Goal: Communication & Community: Answer question/provide support

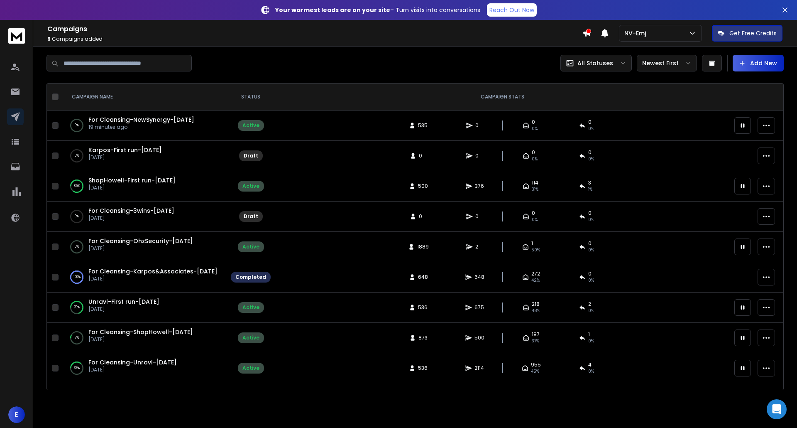
click at [171, 268] on span "For Cleansing-Karpos&Associates-[DATE]" at bounding box center [152, 271] width 129 height 8
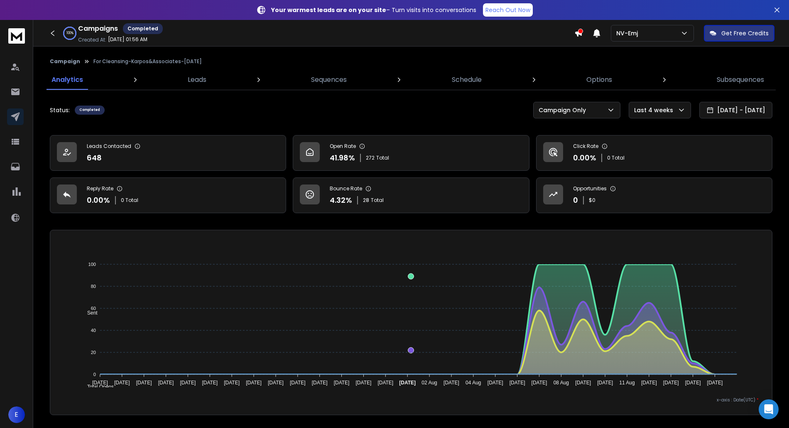
click at [172, 75] on div "Analytics Leads Sequences Schedule Options Subsequences" at bounding box center [408, 80] width 723 height 20
click at [206, 77] on p "Leads" at bounding box center [197, 80] width 19 height 10
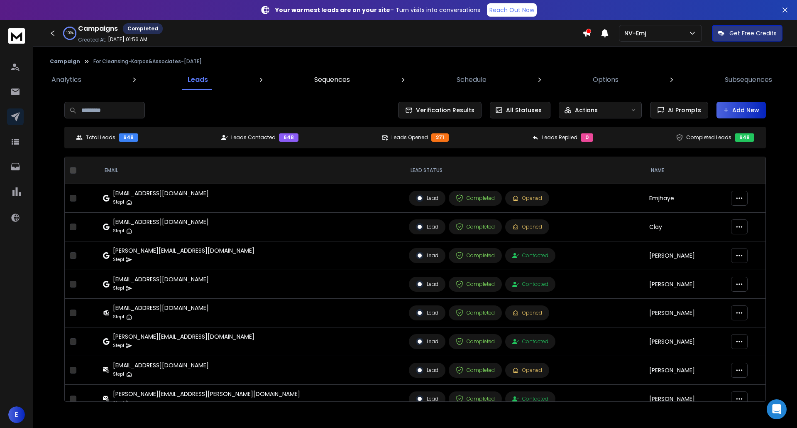
click at [309, 74] on link "Sequences" at bounding box center [332, 80] width 46 height 20
click at [216, 86] on div "Analytics Leads Sequences Schedule Options Subsequences" at bounding box center [412, 80] width 731 height 20
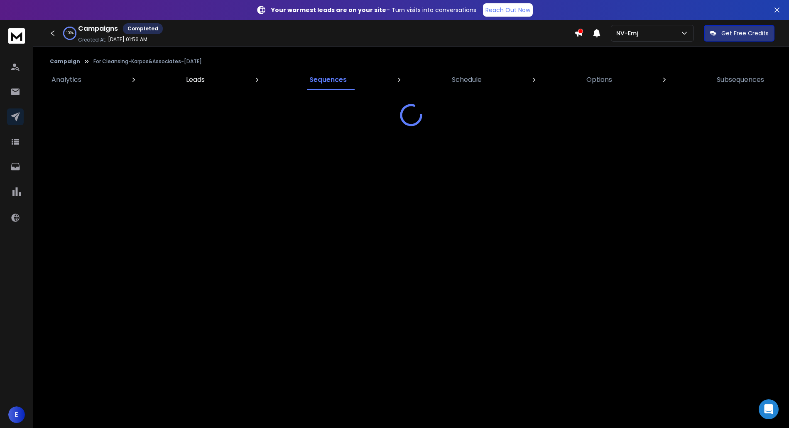
click at [187, 77] on p "Leads" at bounding box center [195, 80] width 19 height 10
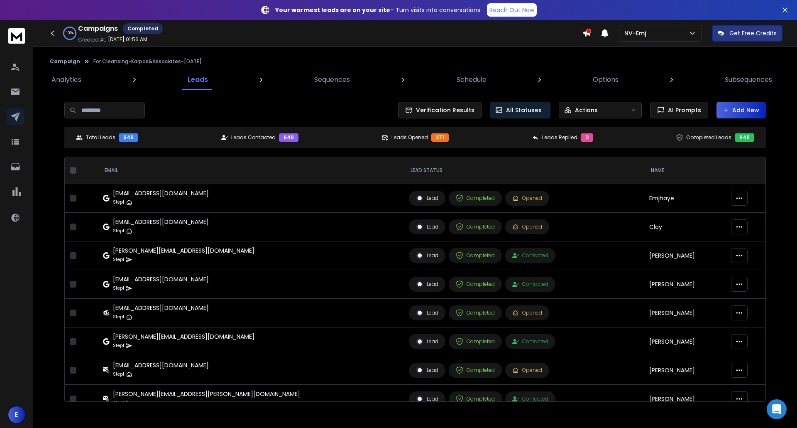
click at [508, 110] on div "All Statuses" at bounding box center [518, 110] width 47 height 8
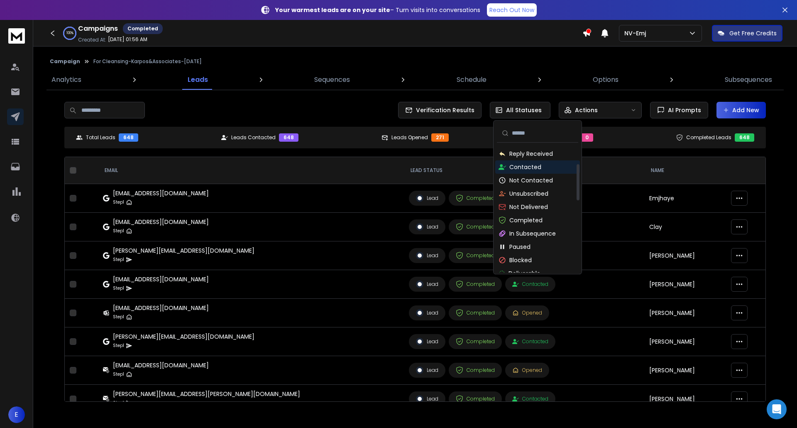
scroll to position [55, 0]
click at [531, 242] on p "Blocked" at bounding box center [521, 245] width 22 height 8
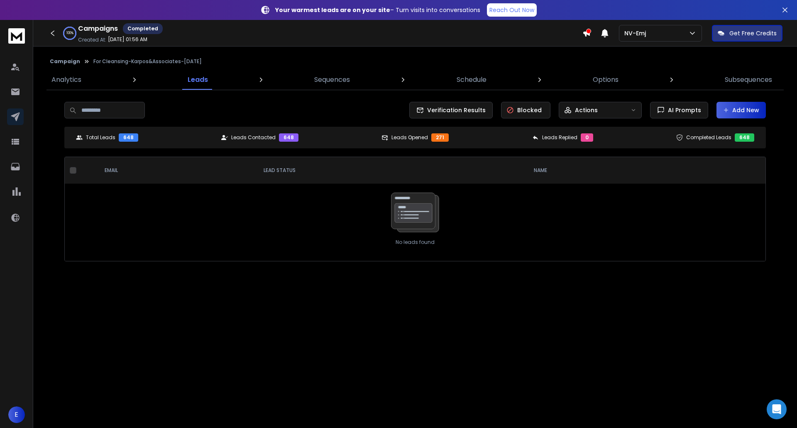
click at [296, 234] on div "No leads found" at bounding box center [415, 219] width 700 height 70
click at [78, 82] on p "Analytics" at bounding box center [66, 80] width 30 height 10
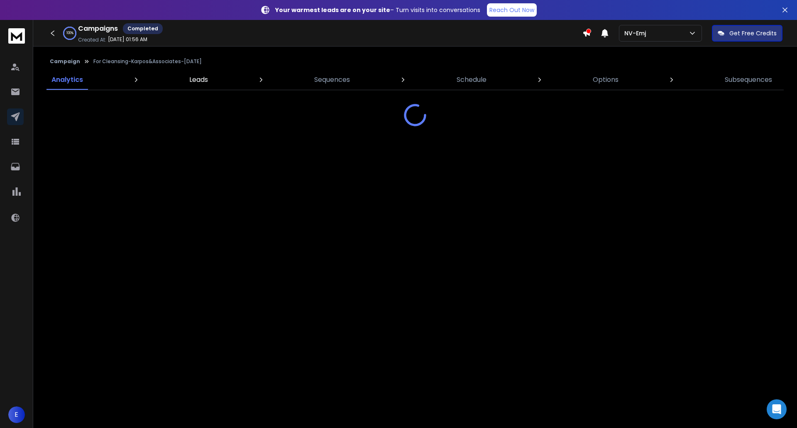
click at [192, 80] on p "Leads" at bounding box center [198, 80] width 19 height 10
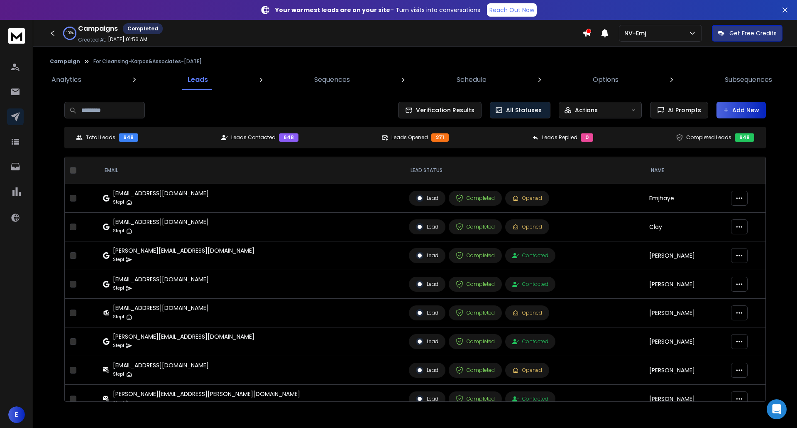
click at [512, 110] on p "All Statuses" at bounding box center [524, 110] width 36 height 8
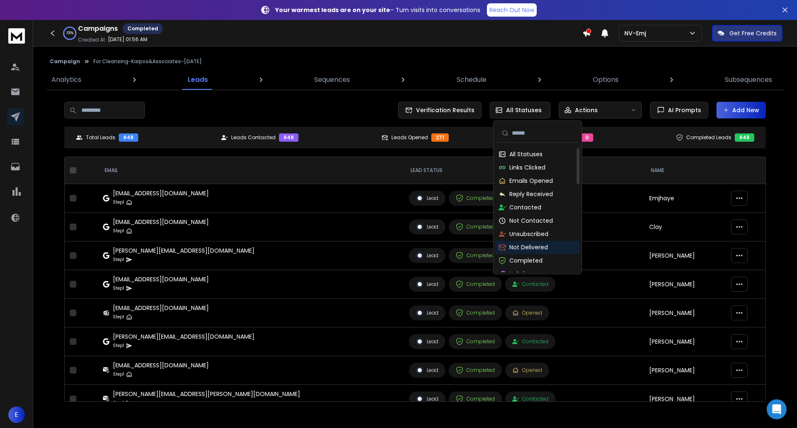
click at [530, 245] on p "Not Delivered" at bounding box center [529, 247] width 39 height 8
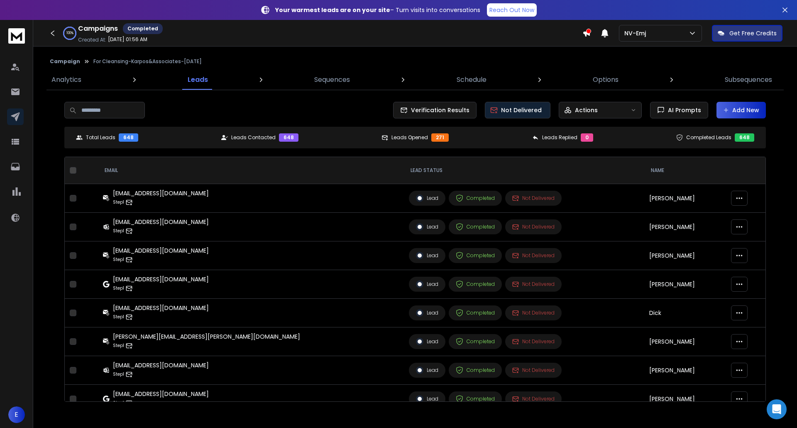
click at [523, 109] on p "Not Delivered" at bounding box center [521, 110] width 41 height 8
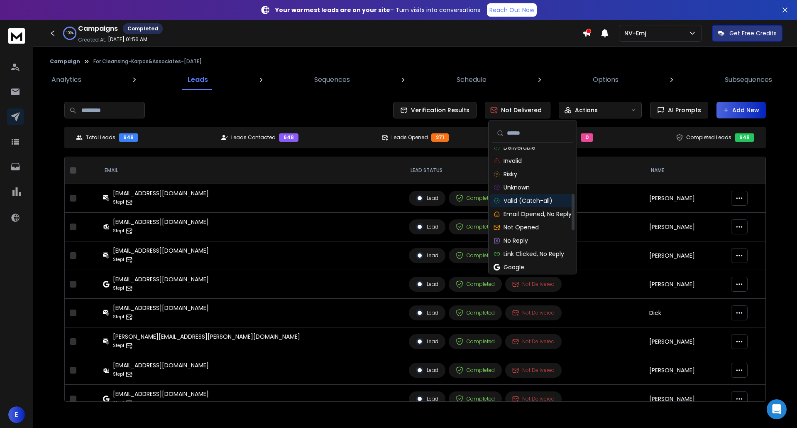
scroll to position [110, 0]
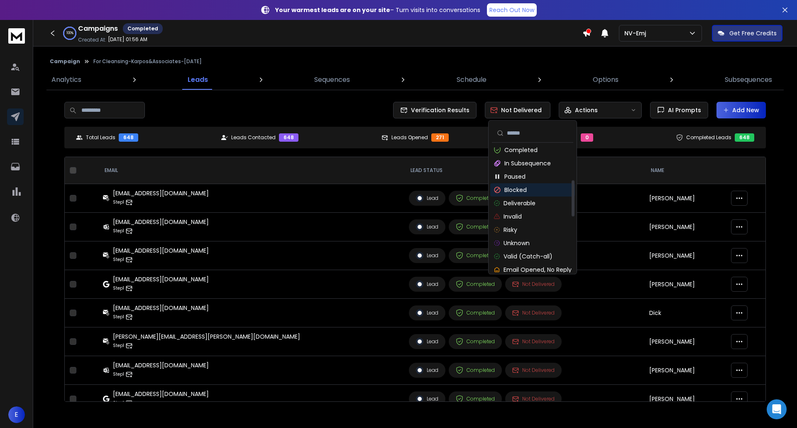
click at [527, 189] on p "Blocked" at bounding box center [516, 190] width 22 height 8
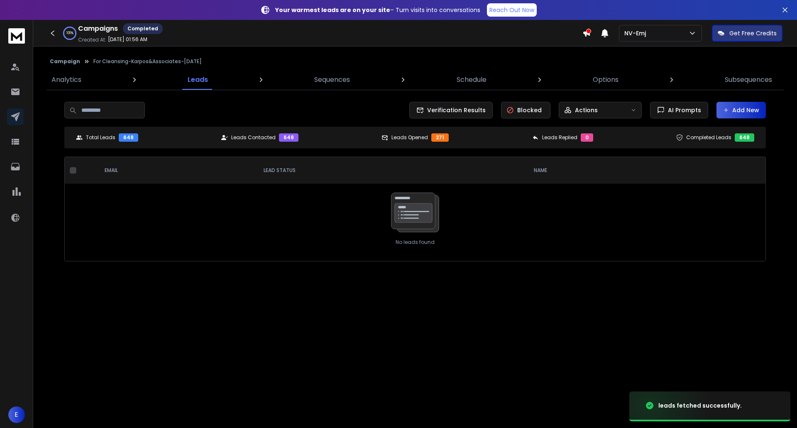
click at [89, 80] on div "Analytics Leads Sequences Schedule Options Subsequences" at bounding box center [412, 80] width 731 height 20
click at [70, 76] on p "Analytics" at bounding box center [66, 80] width 30 height 10
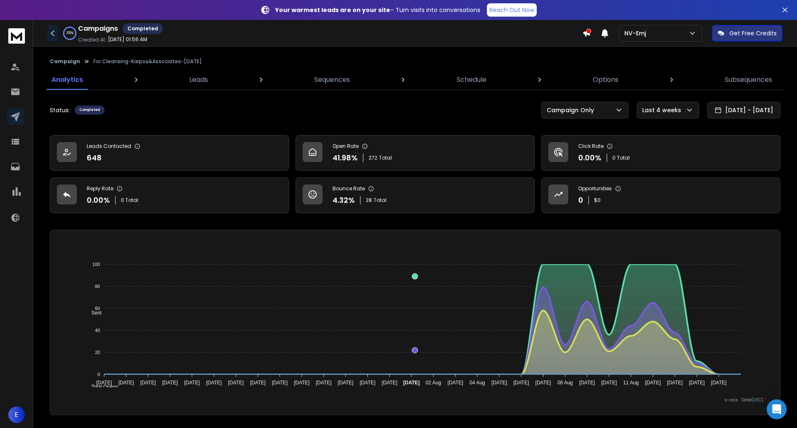
click at [54, 34] on icon at bounding box center [52, 32] width 7 height 7
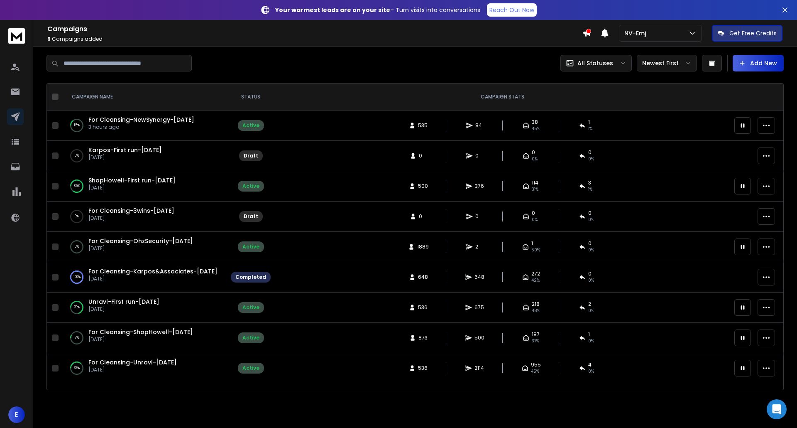
click at [215, 335] on td "7 % For Cleansing-ShopHowell-[DATE][DATE]" at bounding box center [144, 338] width 164 height 30
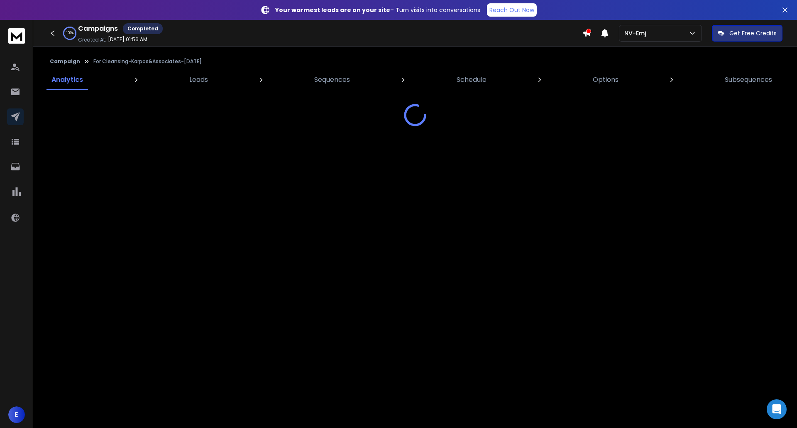
click at [182, 80] on div "Analytics Leads Sequences Schedule Options Subsequences" at bounding box center [412, 80] width 731 height 20
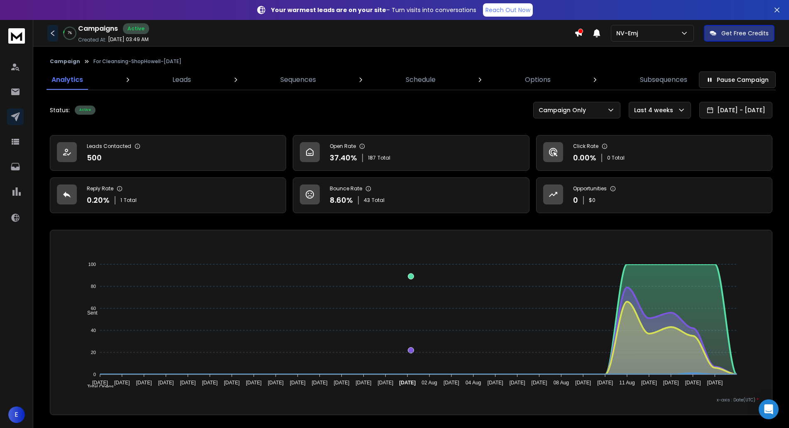
click at [50, 33] on icon at bounding box center [52, 32] width 7 height 7
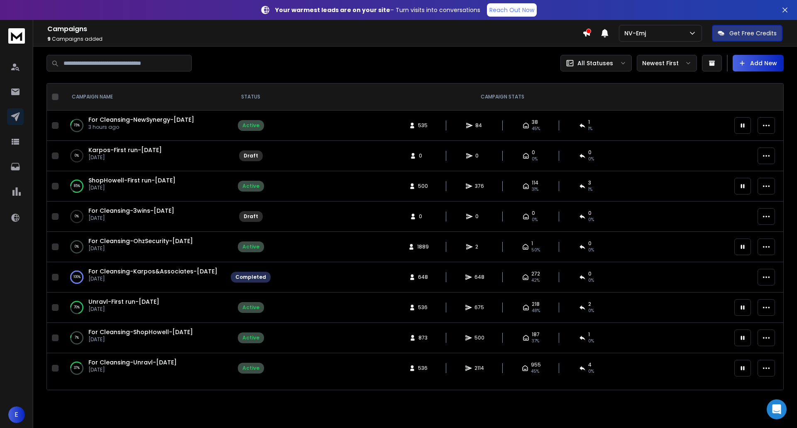
click at [184, 180] on div "85 % ShopHowell-First run-[DATE] [DATE]" at bounding box center [143, 186] width 147 height 20
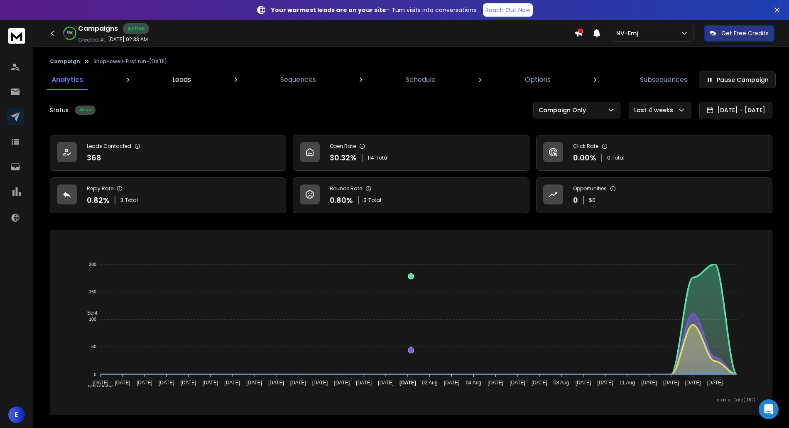
click at [188, 78] on p "Leads" at bounding box center [181, 80] width 19 height 10
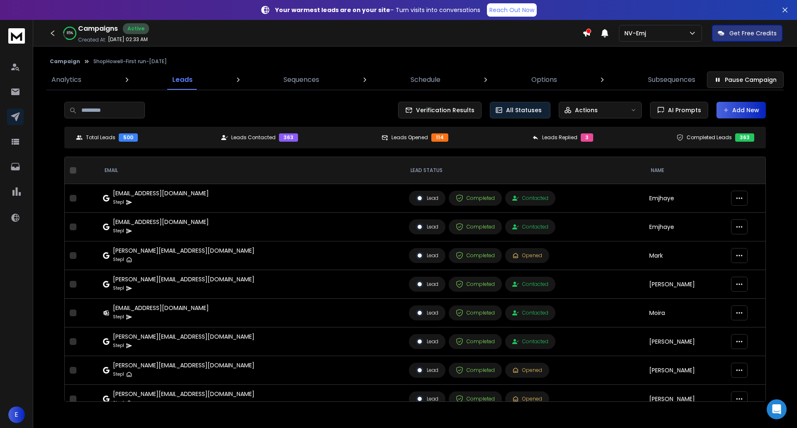
click at [503, 112] on icon "button" at bounding box center [498, 109] width 7 height 7
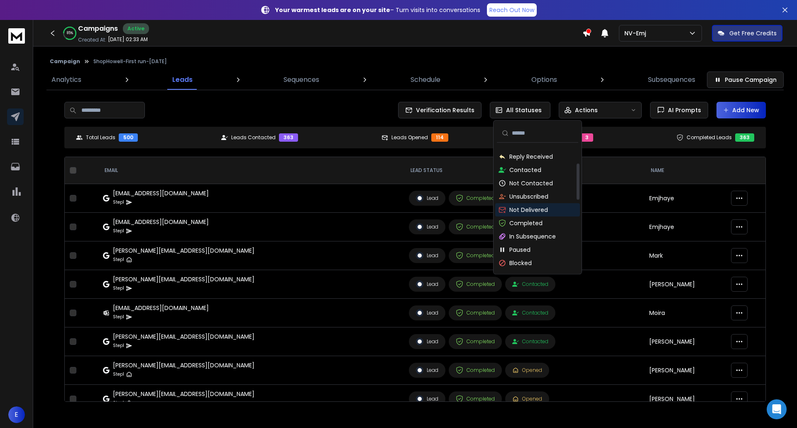
scroll to position [55, 0]
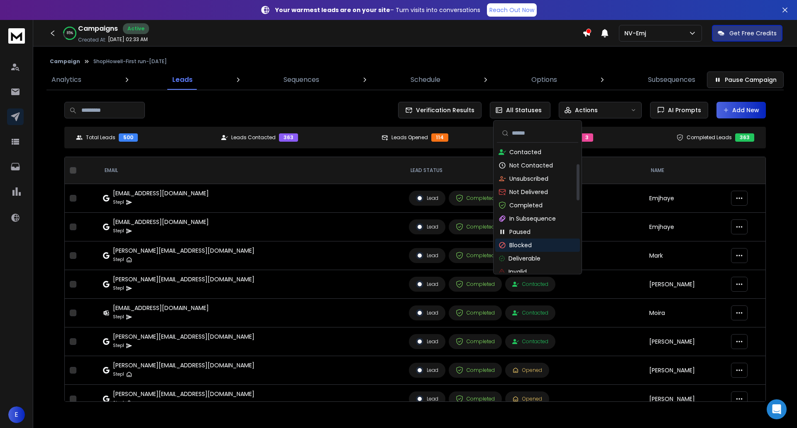
click at [526, 246] on p "Blocked" at bounding box center [521, 245] width 22 height 8
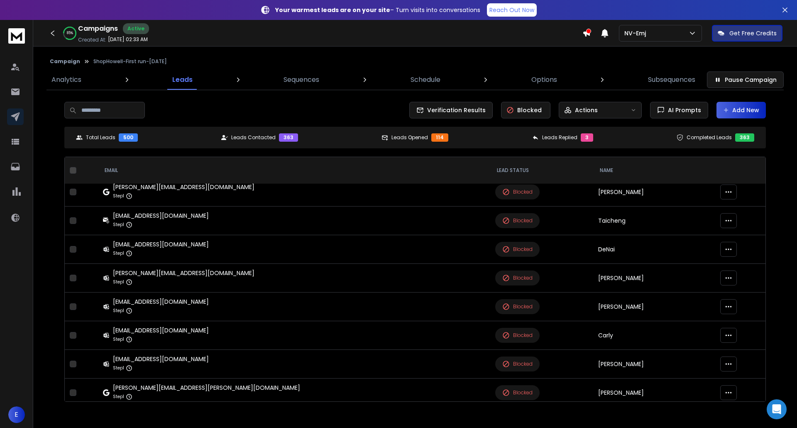
scroll to position [0, 0]
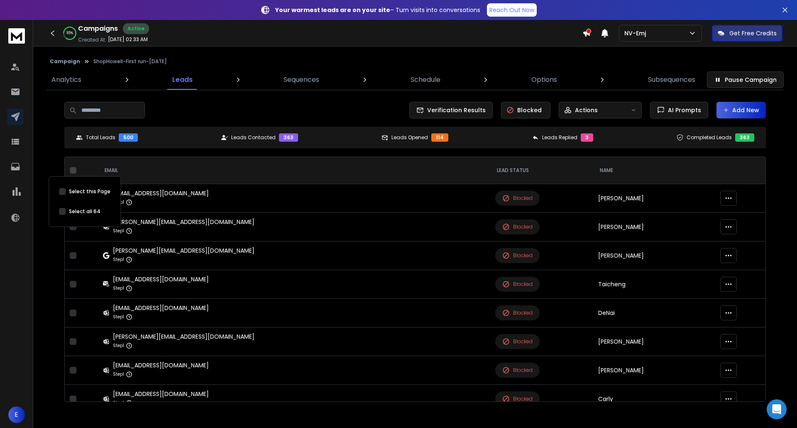
click at [63, 210] on button "Select this Page" at bounding box center [62, 211] width 7 height 7
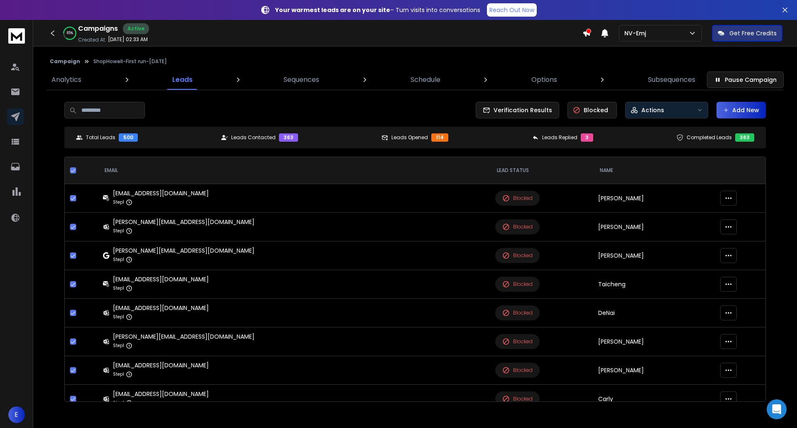
click at [664, 117] on button "Actions" at bounding box center [666, 110] width 83 height 17
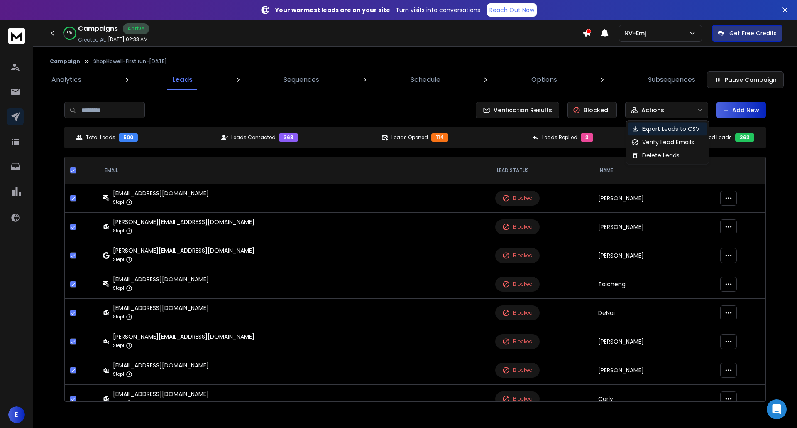
click at [664, 127] on p "Export Leads to CSV" at bounding box center [670, 129] width 57 height 8
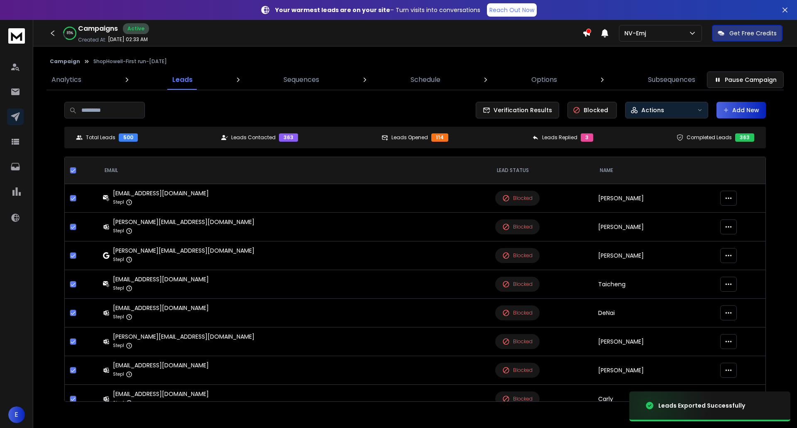
click at [668, 110] on div "Actions" at bounding box center [662, 110] width 63 height 8
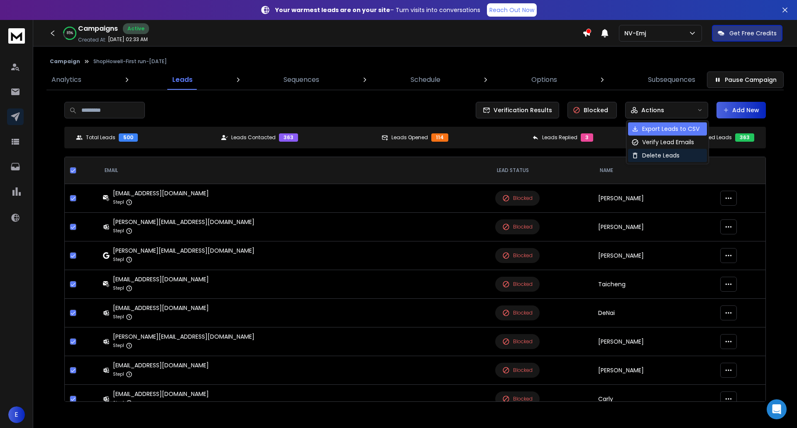
click at [650, 154] on p "Delete Leads" at bounding box center [660, 155] width 37 height 8
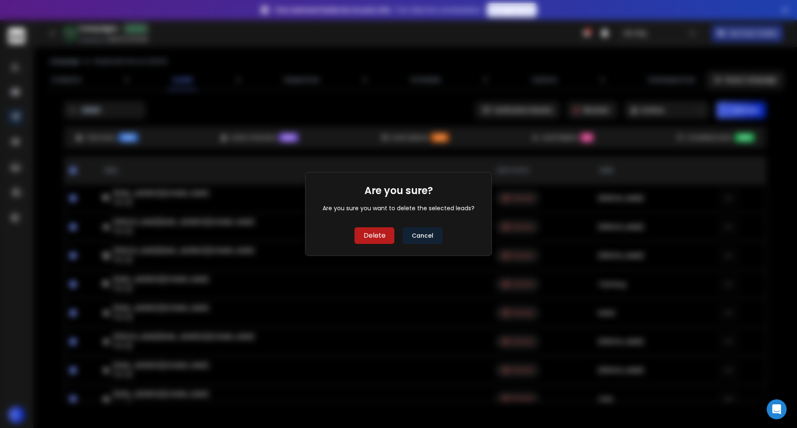
click at [370, 237] on button "Delete" at bounding box center [375, 235] width 40 height 17
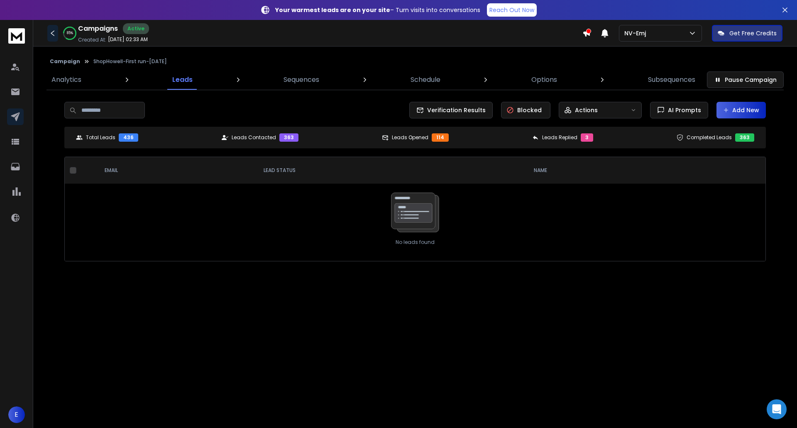
click at [52, 32] on icon at bounding box center [52, 32] width 3 height 5
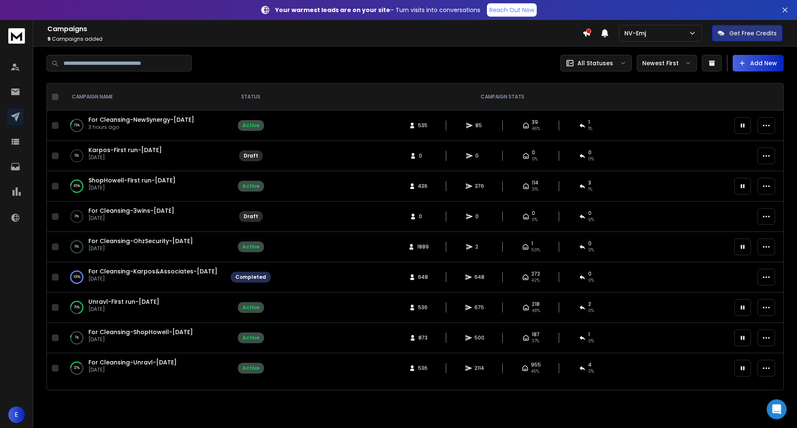
click at [146, 301] on span "Unravl-First run-[DATE]" at bounding box center [123, 301] width 71 height 8
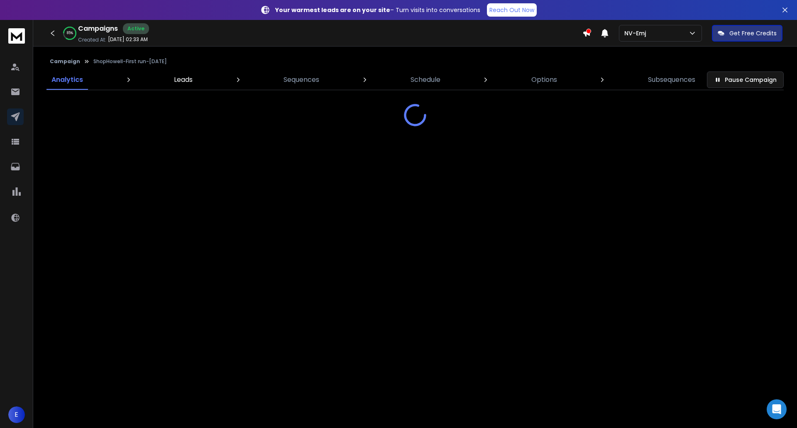
click at [191, 78] on p "Leads" at bounding box center [183, 80] width 19 height 10
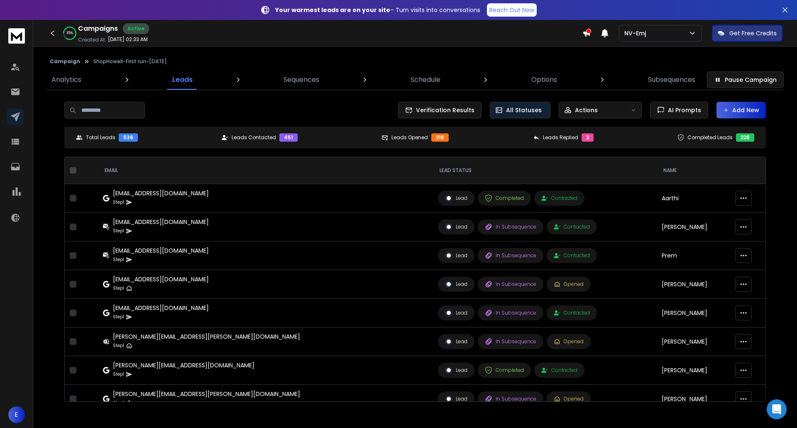
click at [527, 109] on p "All Statuses" at bounding box center [524, 110] width 36 height 8
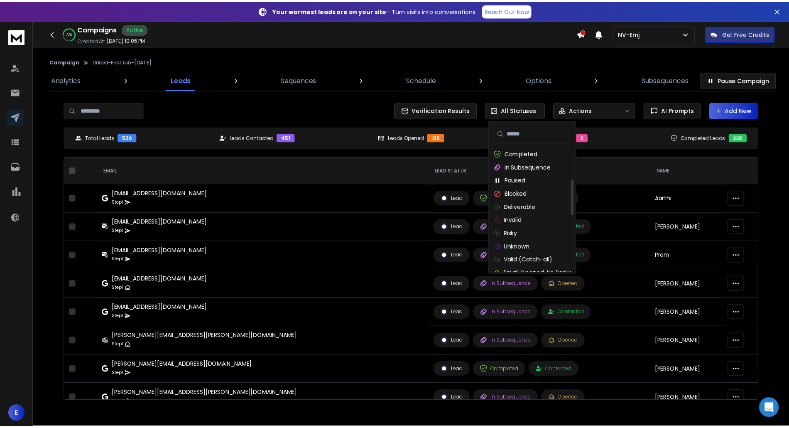
scroll to position [110, 0]
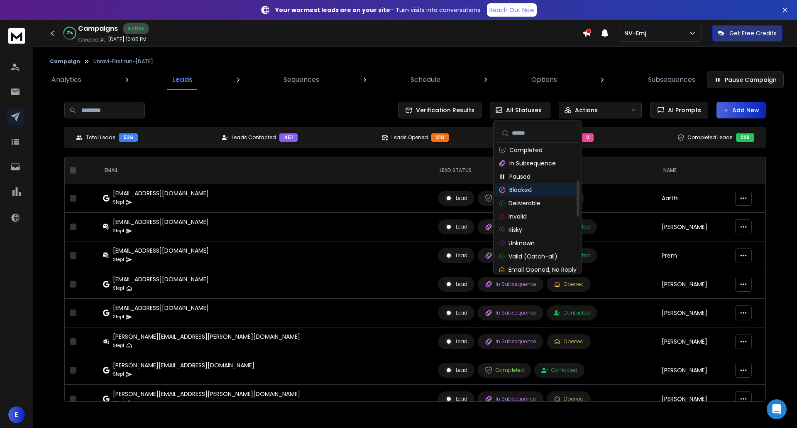
click at [534, 186] on div "Blocked" at bounding box center [537, 189] width 85 height 13
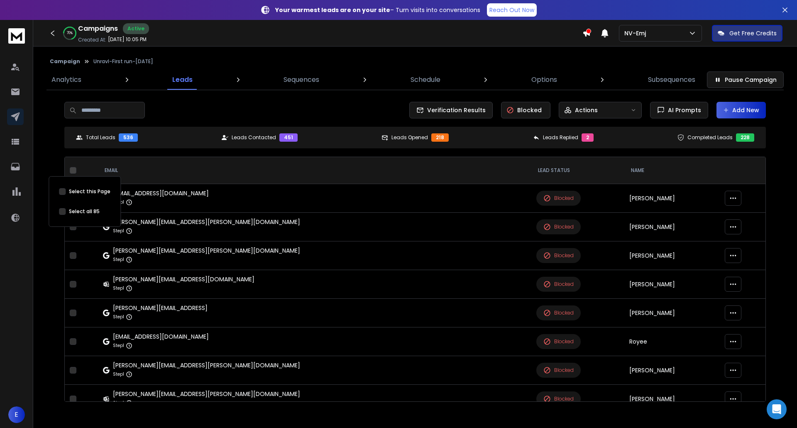
click at [63, 211] on button "Select this Page" at bounding box center [62, 211] width 7 height 7
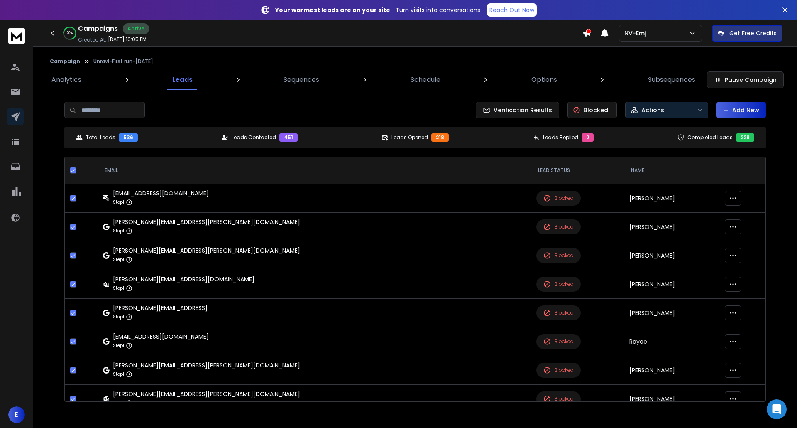
click at [660, 108] on p "Actions" at bounding box center [653, 110] width 23 height 8
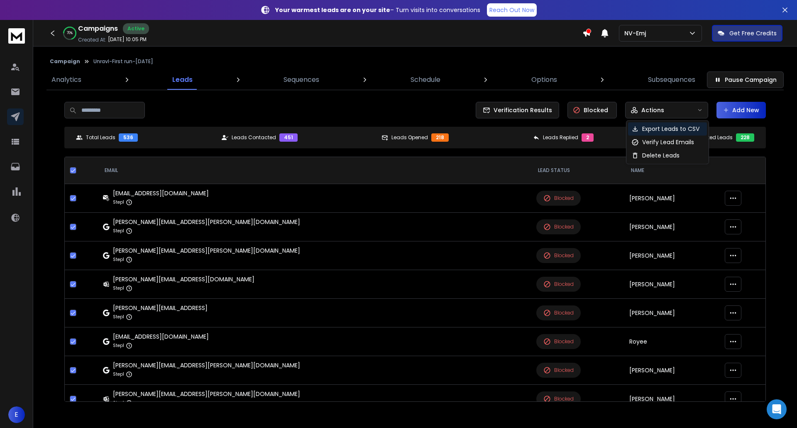
click at [662, 128] on p "Export Leads to CSV" at bounding box center [670, 129] width 57 height 8
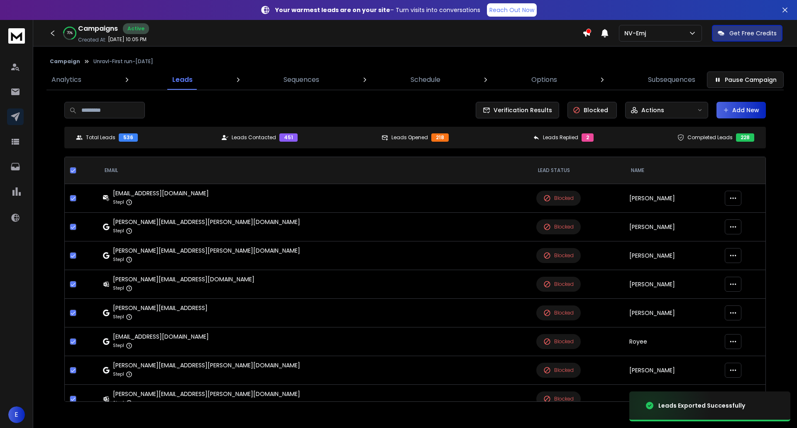
click at [490, 138] on div "Total Leads 536 Leads Contacted 451 Leads Opened 218 Leads Replied 2 Completed …" at bounding box center [415, 138] width 702 height 22
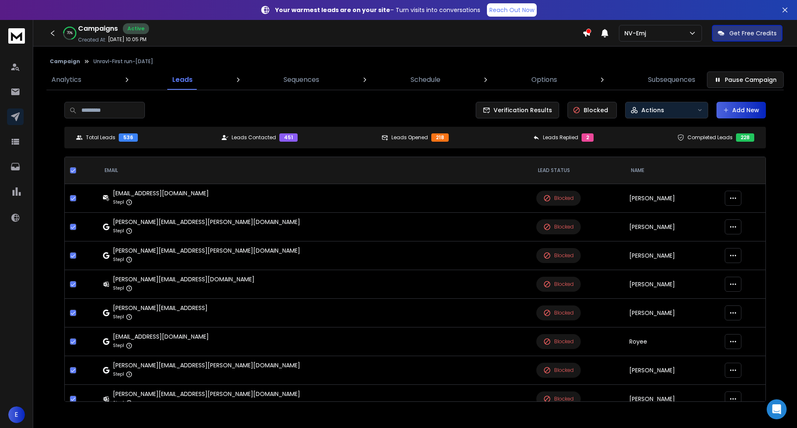
click at [669, 110] on div "Actions" at bounding box center [662, 110] width 63 height 8
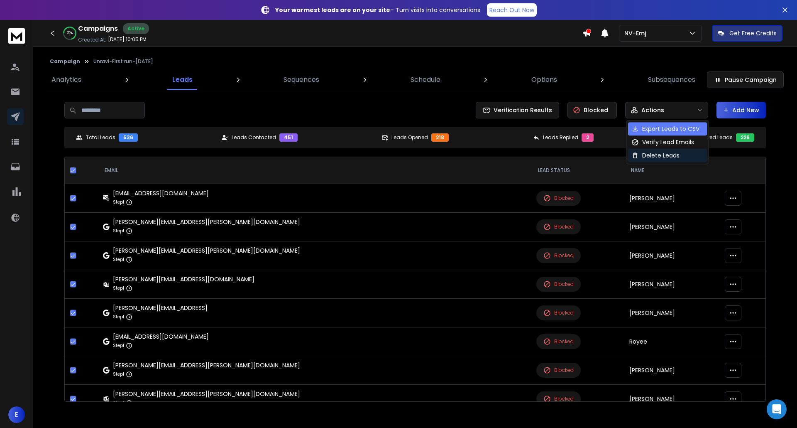
click at [663, 153] on p "Delete Leads" at bounding box center [660, 155] width 37 height 8
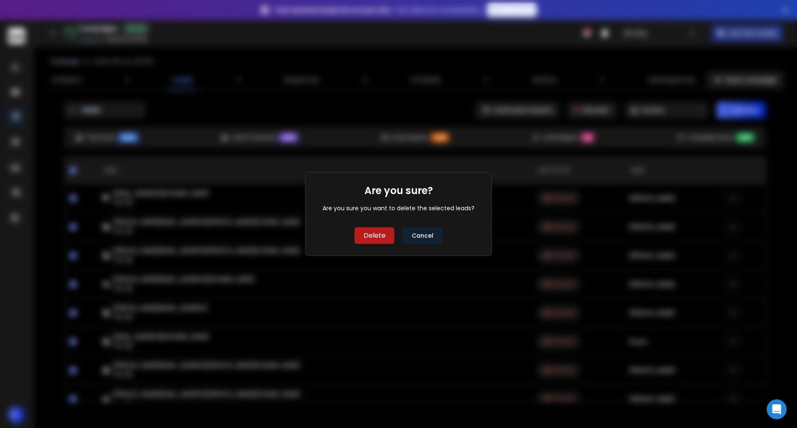
click at [379, 228] on button "Delete" at bounding box center [375, 235] width 40 height 17
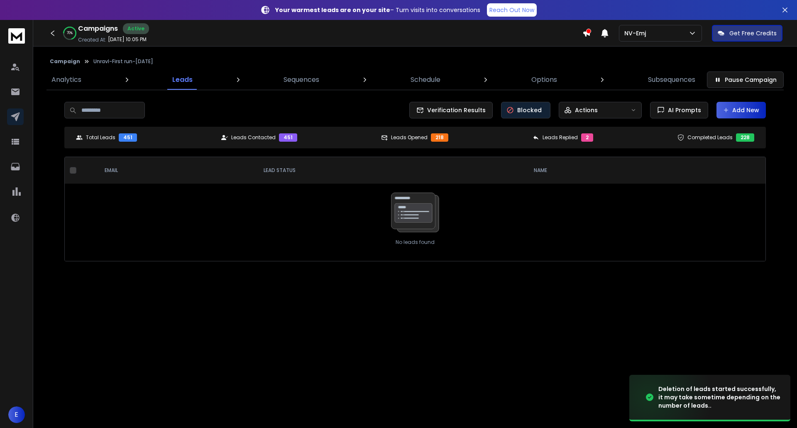
drag, startPoint x: 536, startPoint y: 108, endPoint x: 533, endPoint y: 112, distance: 4.5
click at [536, 108] on p "Blocked" at bounding box center [529, 110] width 25 height 8
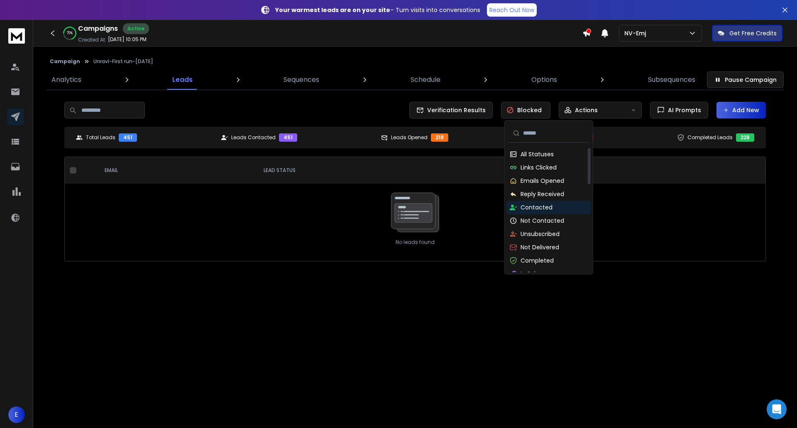
click at [557, 207] on div "Contacted" at bounding box center [549, 207] width 85 height 13
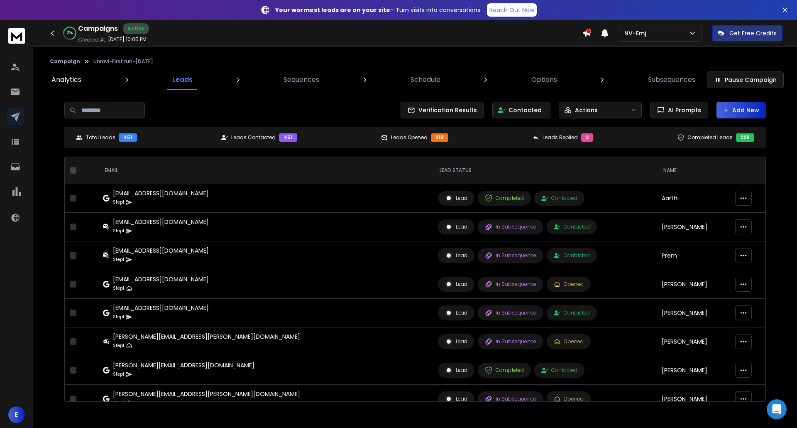
click at [75, 77] on p "Analytics" at bounding box center [66, 80] width 30 height 10
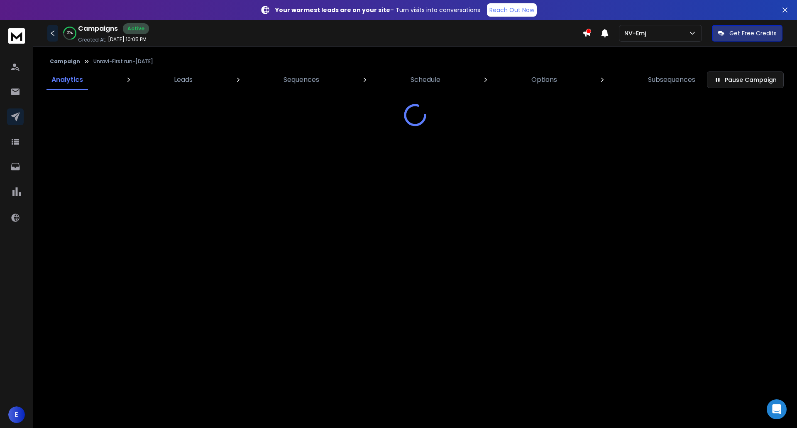
click at [52, 32] on icon at bounding box center [52, 32] width 3 height 5
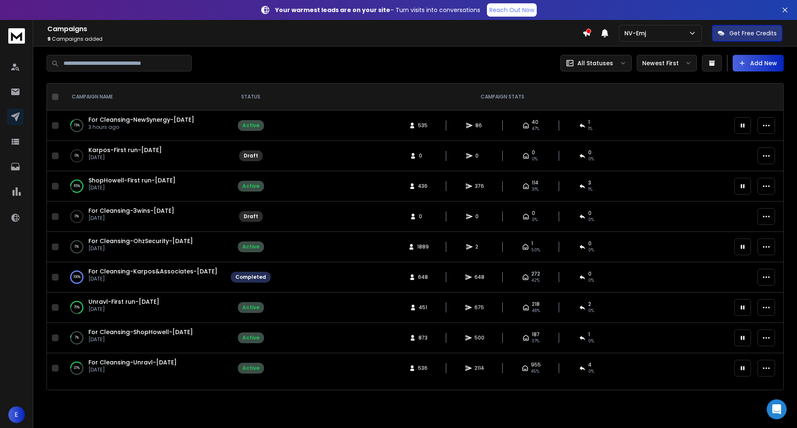
click at [160, 311] on div "70 % Unravl-First run-[DATE][DATE]" at bounding box center [143, 307] width 147 height 20
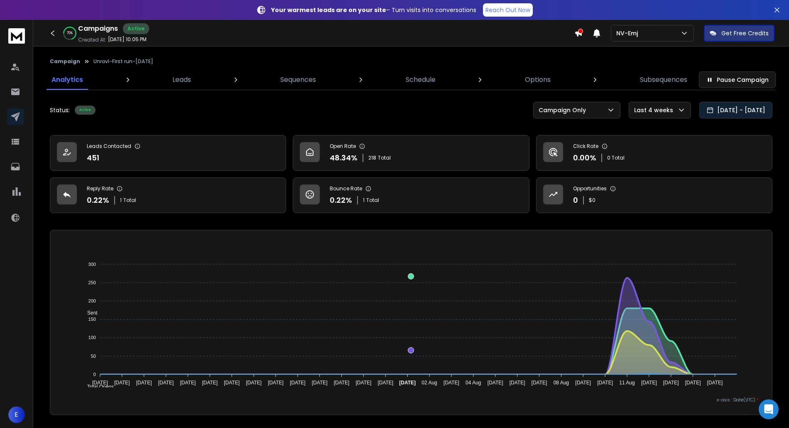
click at [741, 108] on button "[DATE] - [DATE]" at bounding box center [735, 110] width 73 height 17
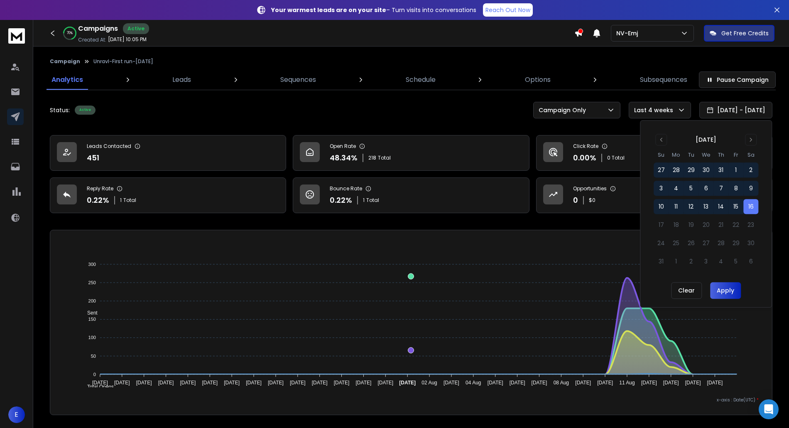
click at [722, 209] on button "14" at bounding box center [720, 206] width 15 height 15
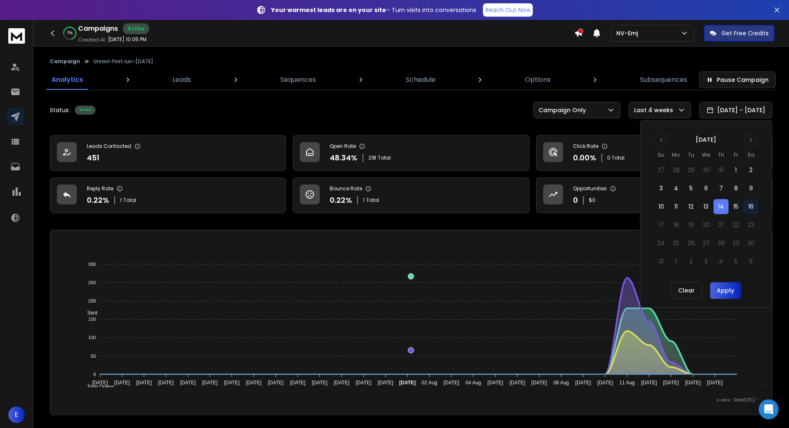
click at [720, 288] on button "Apply" at bounding box center [725, 290] width 31 height 17
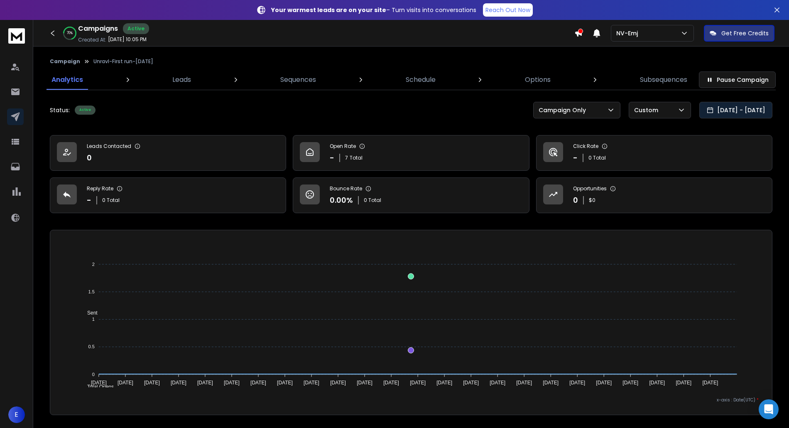
drag, startPoint x: 744, startPoint y: 110, endPoint x: 743, endPoint y: 117, distance: 6.4
click at [744, 110] on button "[DATE] - [DATE]" at bounding box center [735, 110] width 73 height 17
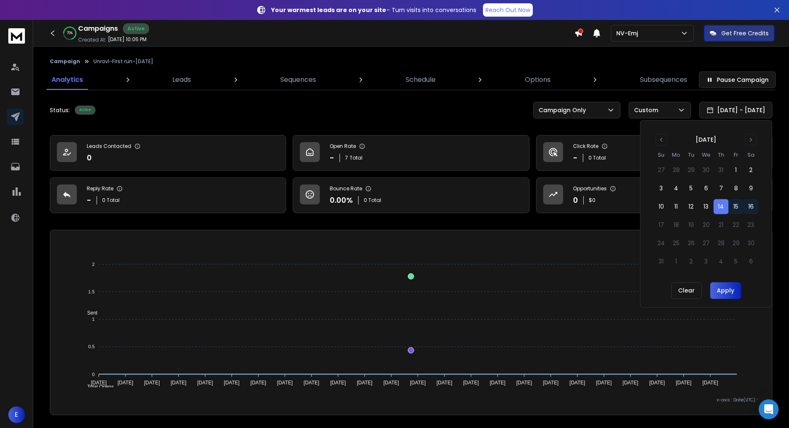
click at [735, 207] on button "15" at bounding box center [735, 206] width 15 height 15
click at [723, 209] on button "14" at bounding box center [720, 206] width 15 height 15
click at [736, 208] on button "15" at bounding box center [735, 206] width 15 height 15
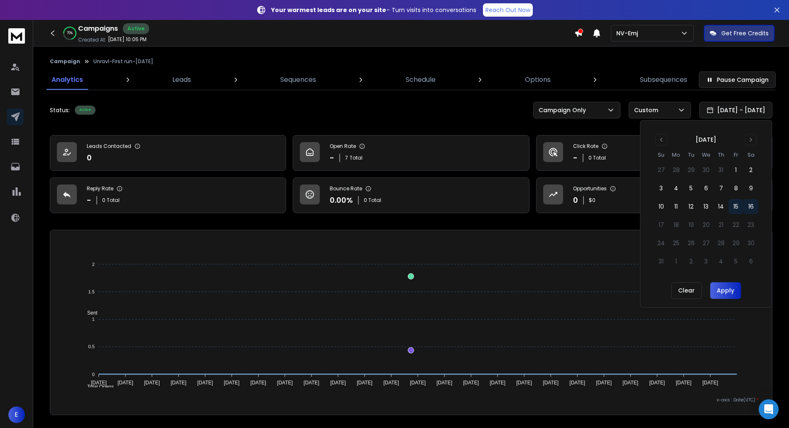
click at [736, 208] on button "15" at bounding box center [735, 206] width 15 height 15
click at [727, 292] on button "Apply" at bounding box center [725, 290] width 31 height 17
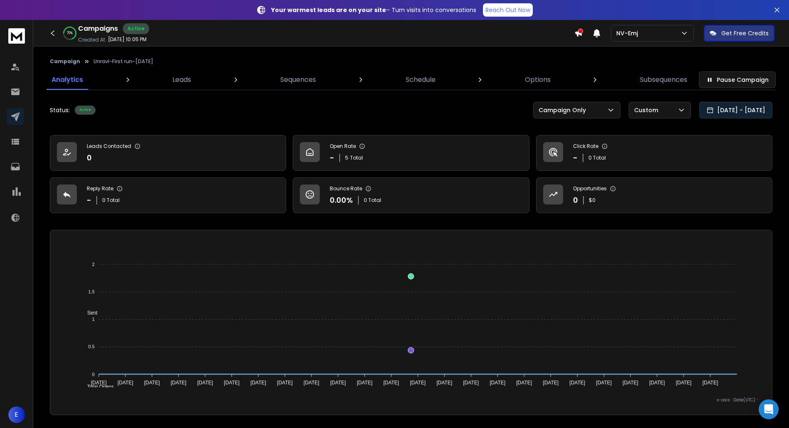
click at [730, 107] on button "[DATE] - [DATE]" at bounding box center [735, 110] width 73 height 17
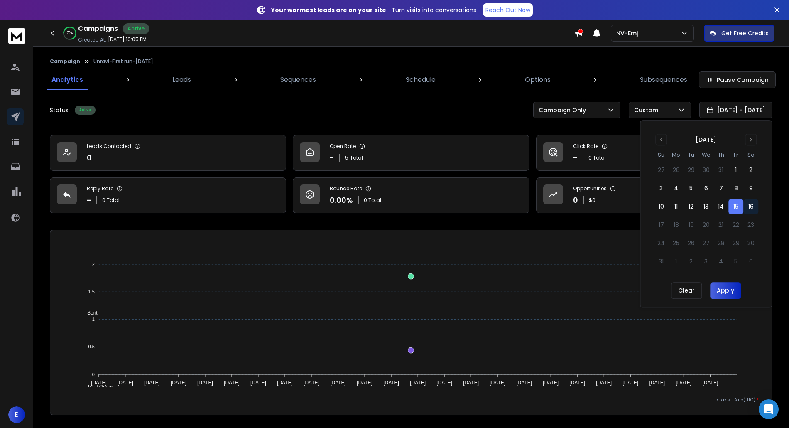
click at [736, 210] on button "15" at bounding box center [735, 206] width 15 height 15
click at [704, 210] on button "13" at bounding box center [706, 206] width 15 height 15
click at [736, 204] on button "15" at bounding box center [735, 206] width 15 height 15
click at [736, 206] on button "15" at bounding box center [735, 206] width 15 height 15
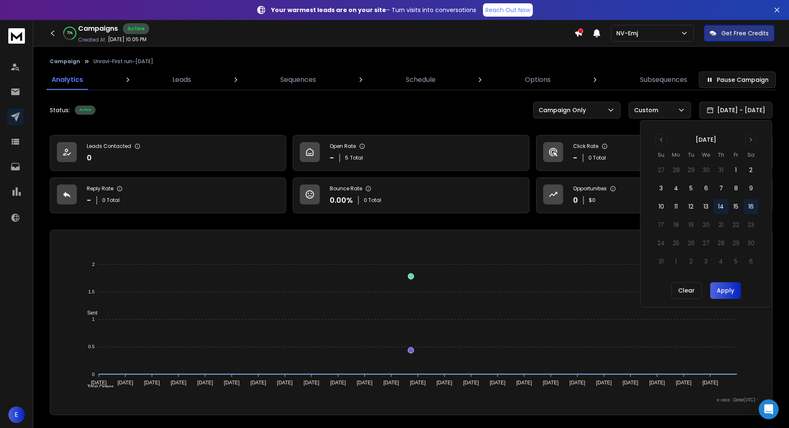
click at [721, 210] on button "14" at bounding box center [720, 206] width 15 height 15
click at [736, 206] on button "15" at bounding box center [735, 206] width 15 height 15
click at [737, 206] on button "15" at bounding box center [735, 206] width 15 height 15
click at [730, 291] on button "Apply" at bounding box center [725, 290] width 31 height 17
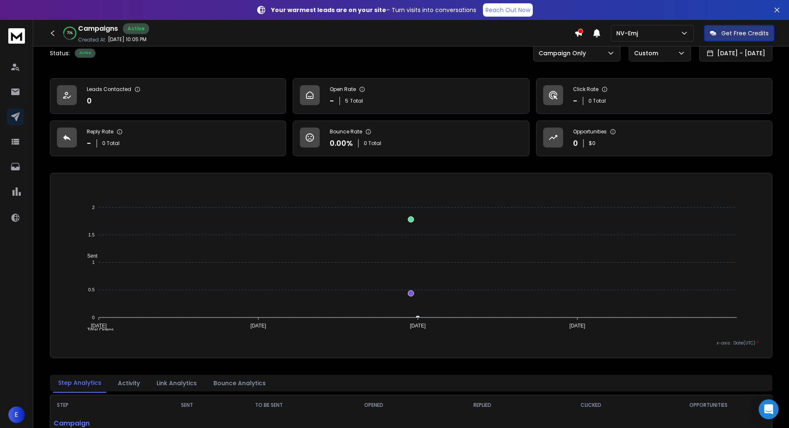
scroll to position [95, 0]
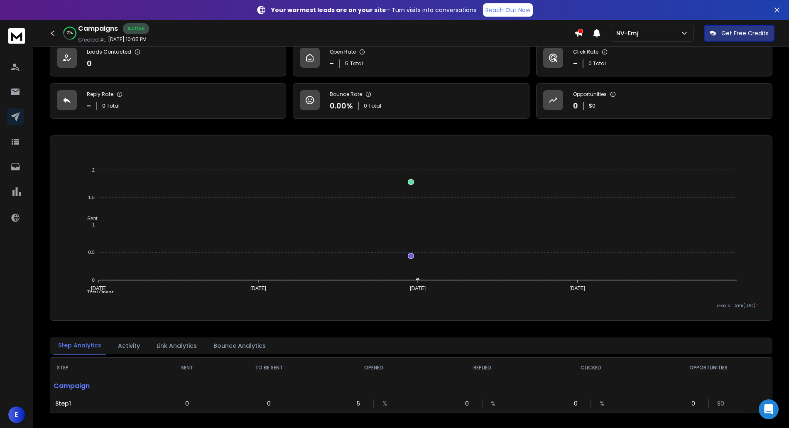
click at [436, 364] on th "REPLIED" at bounding box center [482, 368] width 108 height 20
click at [52, 34] on icon at bounding box center [52, 32] width 7 height 7
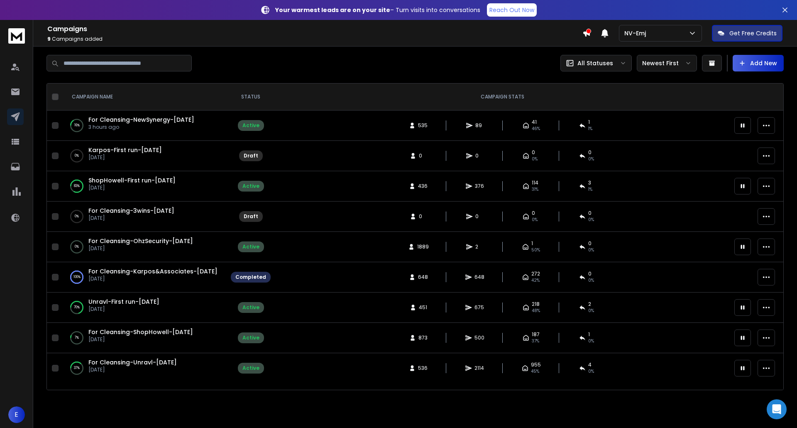
click at [138, 184] on span "ShopHowell-First run-[DATE]" at bounding box center [131, 180] width 87 height 8
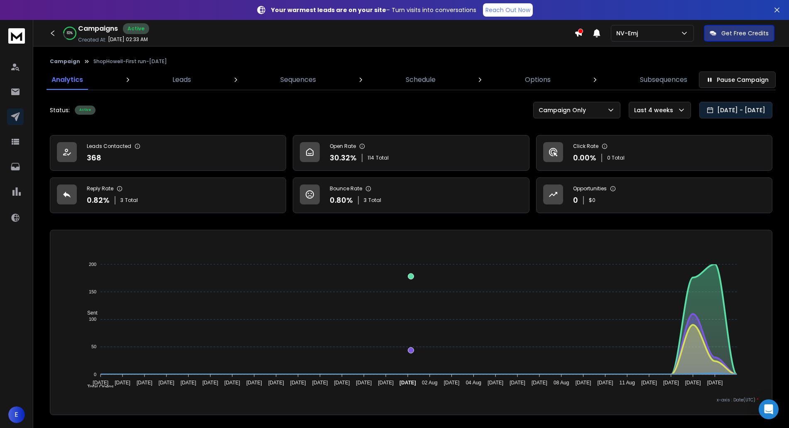
click at [730, 112] on button "[DATE] - [DATE]" at bounding box center [735, 110] width 73 height 17
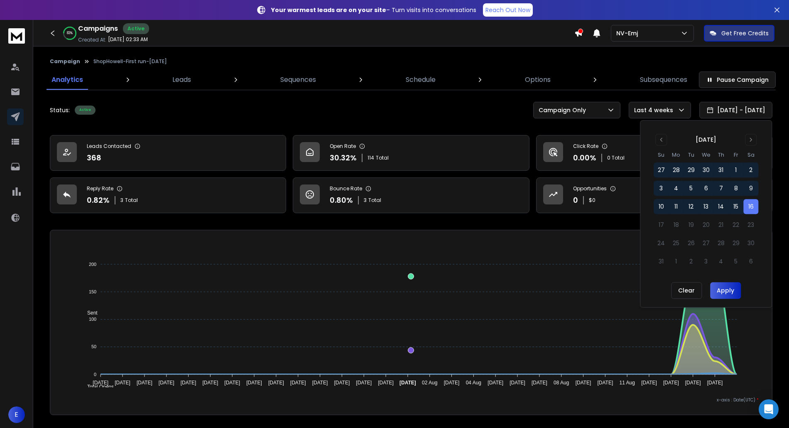
click at [723, 205] on button "14" at bounding box center [720, 206] width 15 height 15
click at [723, 204] on button "14" at bounding box center [720, 206] width 15 height 15
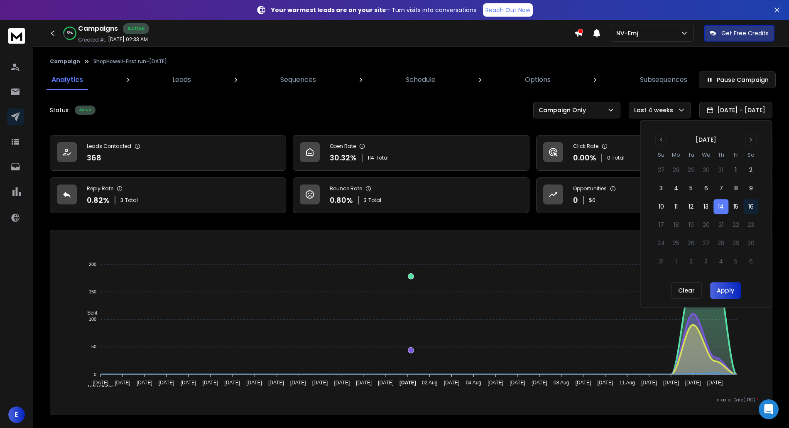
click at [728, 292] on button "Apply" at bounding box center [725, 290] width 31 height 17
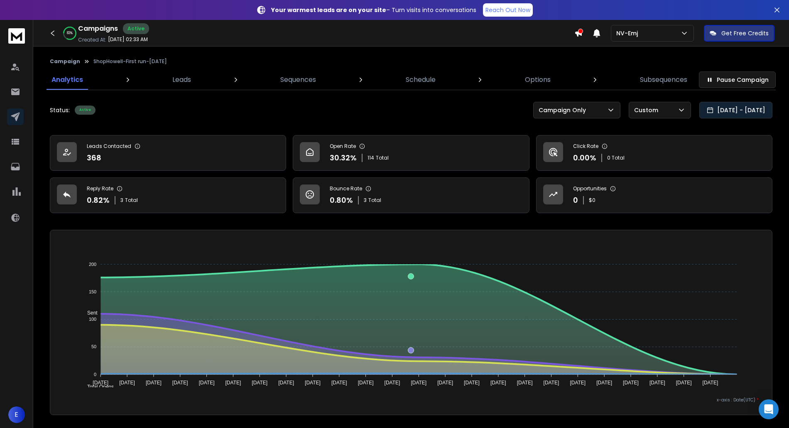
click at [722, 111] on button "[DATE] - [DATE]" at bounding box center [735, 110] width 73 height 17
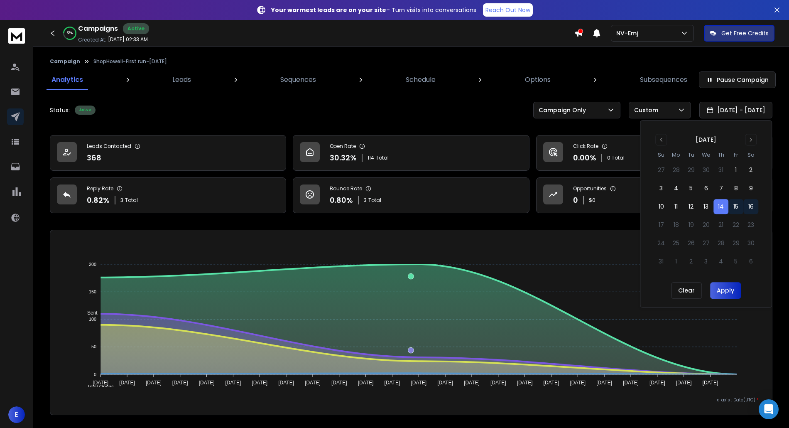
click at [735, 207] on button "15" at bounding box center [735, 206] width 15 height 15
click at [728, 291] on button "Apply" at bounding box center [725, 290] width 31 height 17
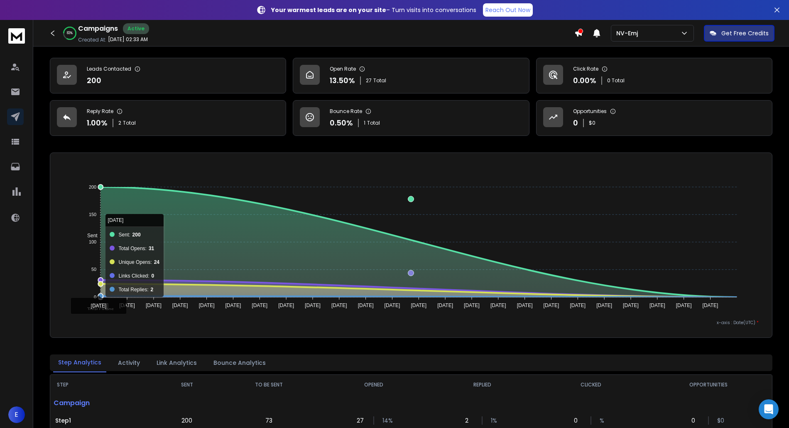
scroll to position [128, 0]
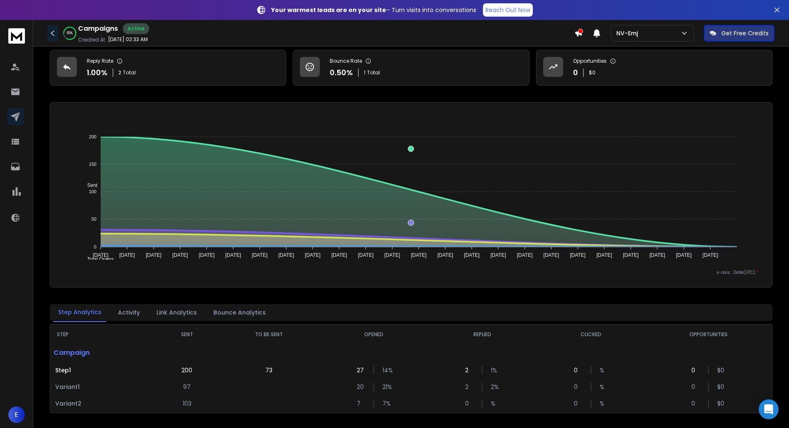
click at [50, 32] on icon at bounding box center [52, 32] width 7 height 7
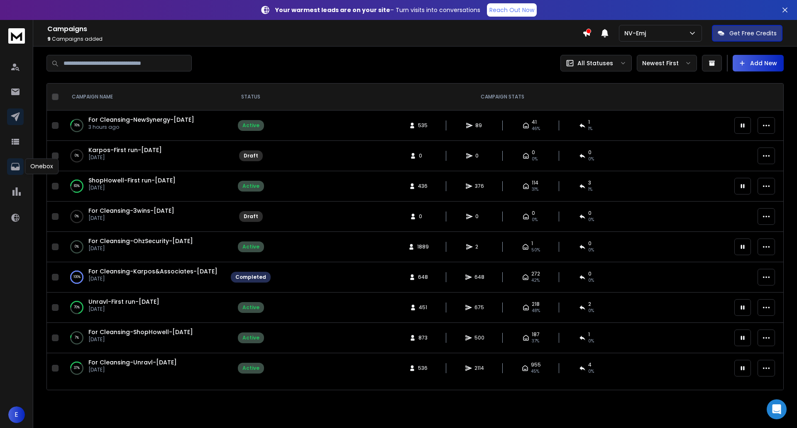
click at [12, 166] on icon at bounding box center [15, 167] width 10 height 10
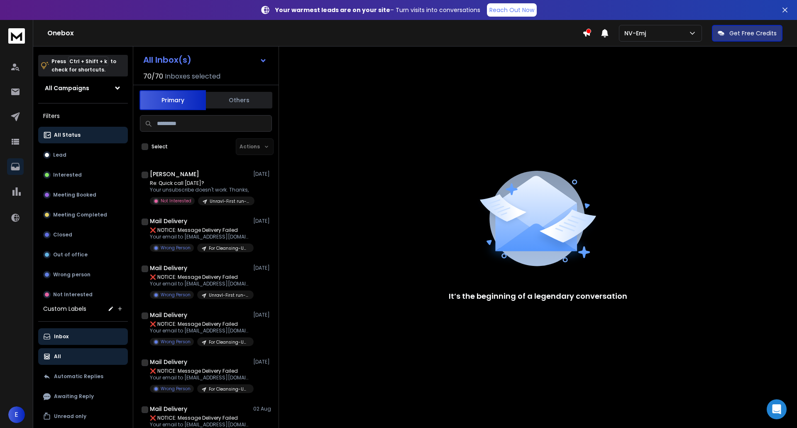
click at [71, 355] on button "All" at bounding box center [83, 356] width 90 height 17
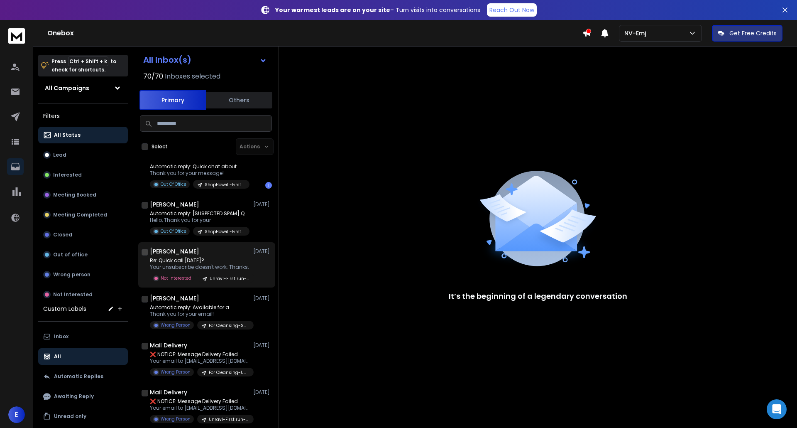
scroll to position [55, 0]
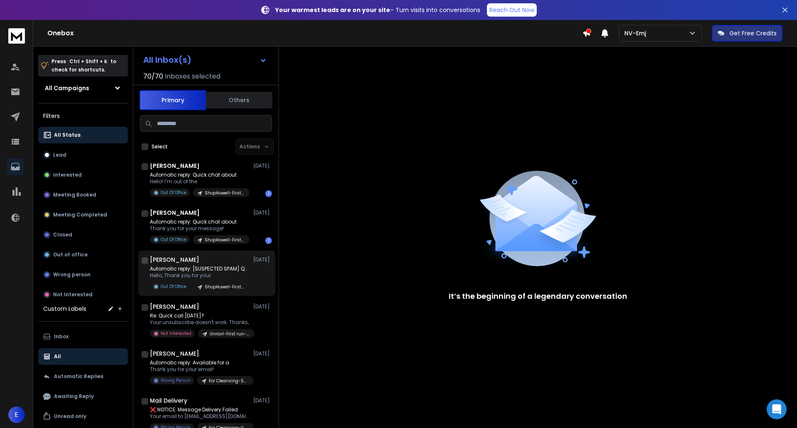
click at [203, 265] on p "Automatic reply: [SUSPECTED SPAM] Quick" at bounding box center [200, 268] width 100 height 7
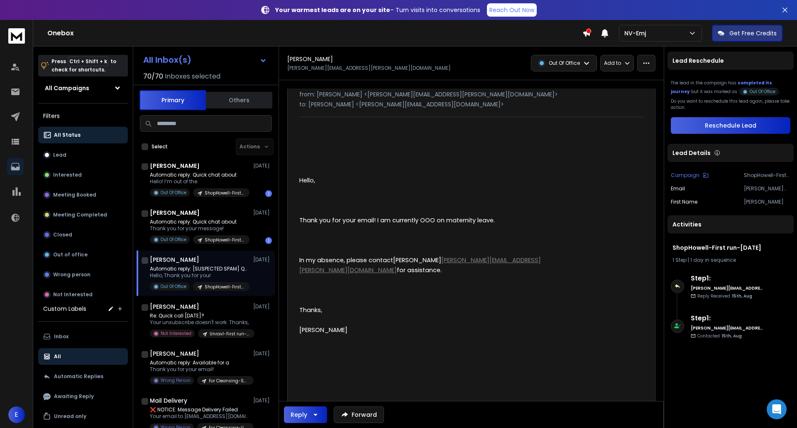
scroll to position [0, 0]
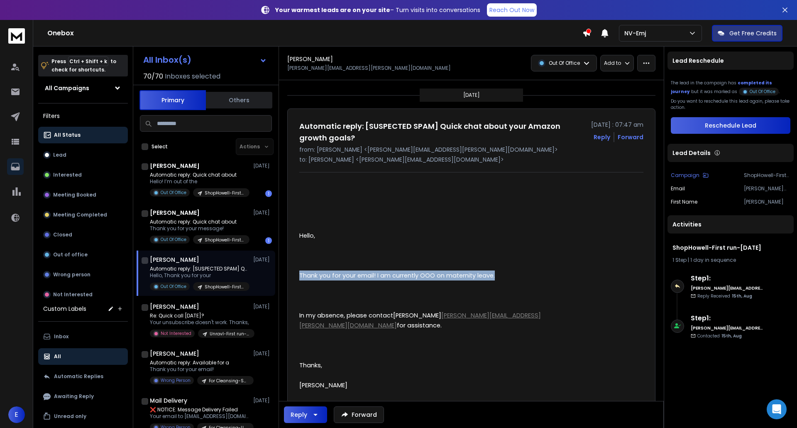
drag, startPoint x: 507, startPoint y: 272, endPoint x: 299, endPoint y: 273, distance: 207.7
click at [299, 273] on div "Automatic reply: [SUSPECTED SPAM] Quick chat about your Amazon growth goals? [D…" at bounding box center [471, 313] width 368 height 410
copy span "Thank you for your email! I am currently OOO on maternity leave."
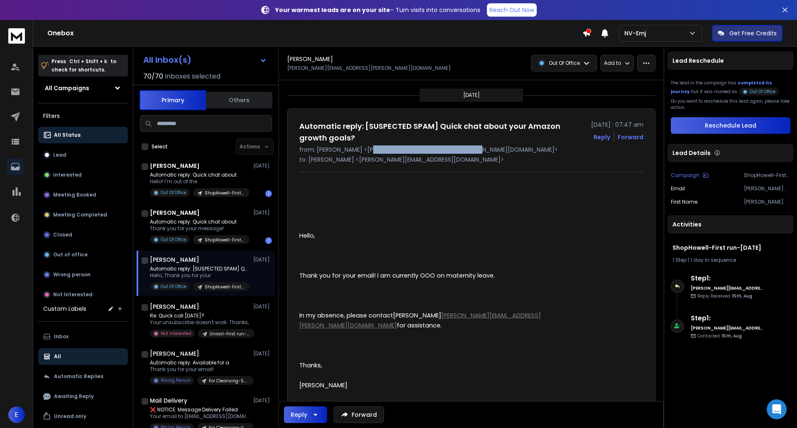
drag, startPoint x: 364, startPoint y: 152, endPoint x: 467, endPoint y: 150, distance: 102.6
click at [467, 150] on p "from: [PERSON_NAME] <[PERSON_NAME][EMAIL_ADDRESS][PERSON_NAME][DOMAIN_NAME]>" at bounding box center [471, 149] width 344 height 8
copy p "[PERSON_NAME][EMAIL_ADDRESS][PERSON_NAME][DOMAIN_NAME]"
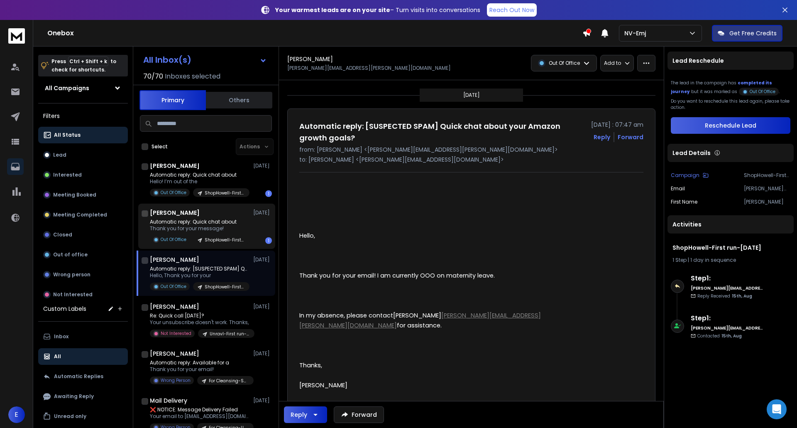
click at [189, 223] on p "Automatic reply: Quick chat about" at bounding box center [200, 221] width 100 height 7
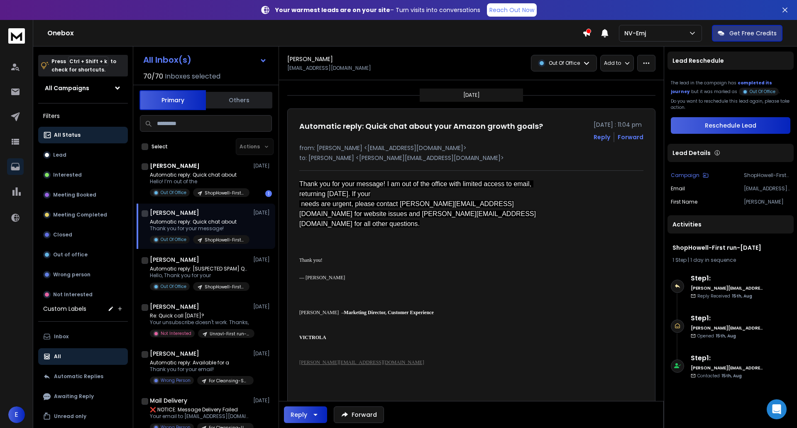
click at [298, 182] on div "Automatic reply: Quick chat about your Amazon growth goals? [DATE] : 11:04 pm R…" at bounding box center [471, 333] width 368 height 451
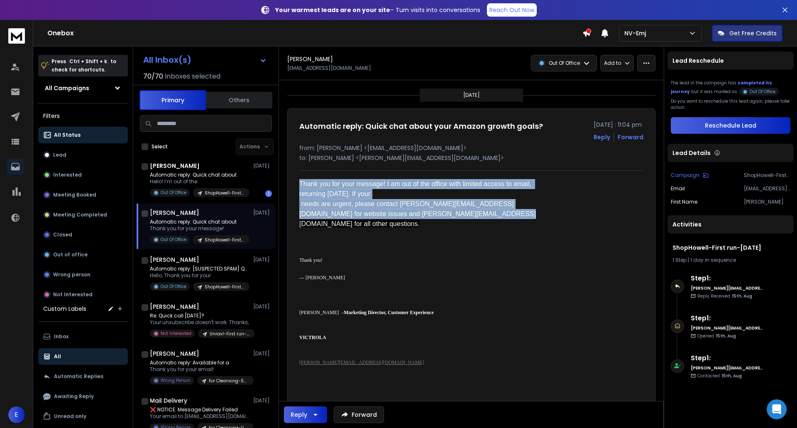
drag, startPoint x: 300, startPoint y: 181, endPoint x: 431, endPoint y: 210, distance: 134.3
click at [431, 210] on p "Thank you for your message! I am out of the office with limited access to email…" at bounding box center [420, 204] width 243 height 50
copy span "Thank you for your message! I am out of the office with limited access to email…"
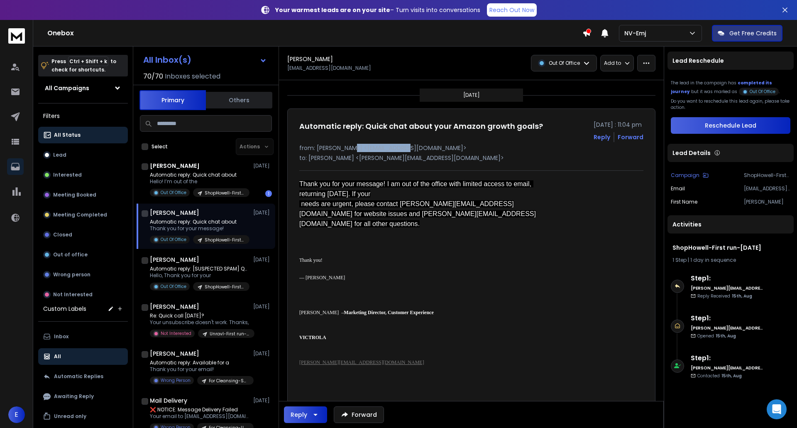
drag, startPoint x: 353, startPoint y: 146, endPoint x: 410, endPoint y: 145, distance: 57.3
click at [410, 145] on p "from: [PERSON_NAME] <[EMAIL_ADDRESS][DOMAIN_NAME]>" at bounding box center [471, 148] width 344 height 8
copy p "[EMAIL_ADDRESS][DOMAIN_NAME]"
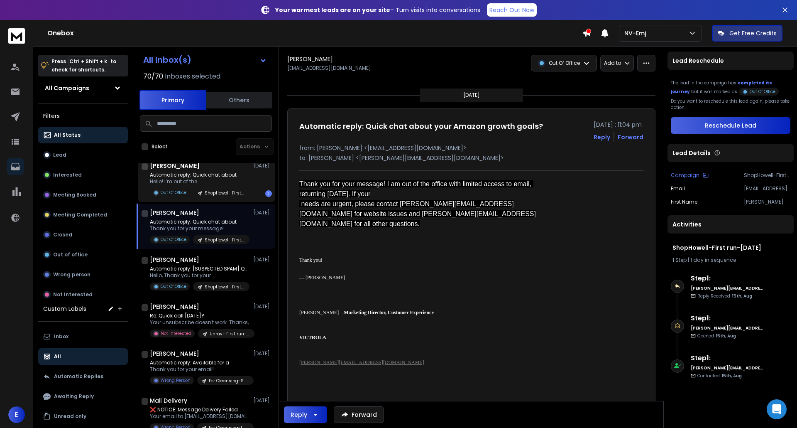
click at [199, 177] on p "Automatic reply: Quick chat about" at bounding box center [200, 175] width 100 height 7
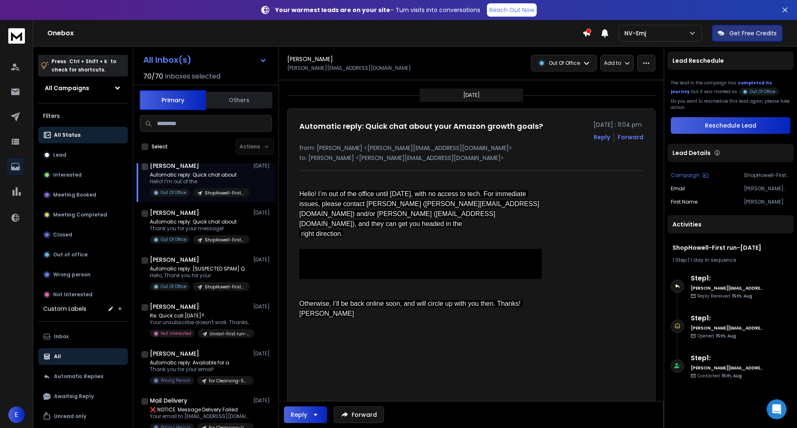
click at [238, 190] on p "ShopHowell-First run-[DATE]" at bounding box center [225, 193] width 40 height 6
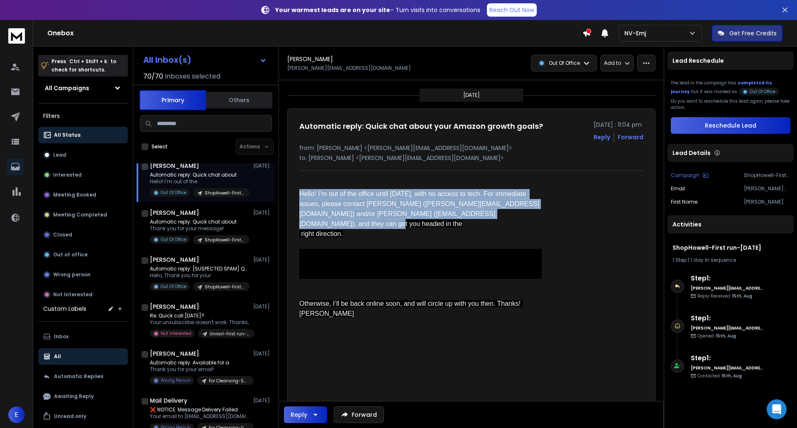
drag, startPoint x: 297, startPoint y: 194, endPoint x: 354, endPoint y: 220, distance: 62.4
click at [354, 220] on div "Automatic reply: Quick chat about your Amazon growth goals? [DATE] : 11:04 pm R…" at bounding box center [471, 262] width 368 height 309
copy span "Hello! I’m out of the office until [DATE], with no access to tech. For immediat…"
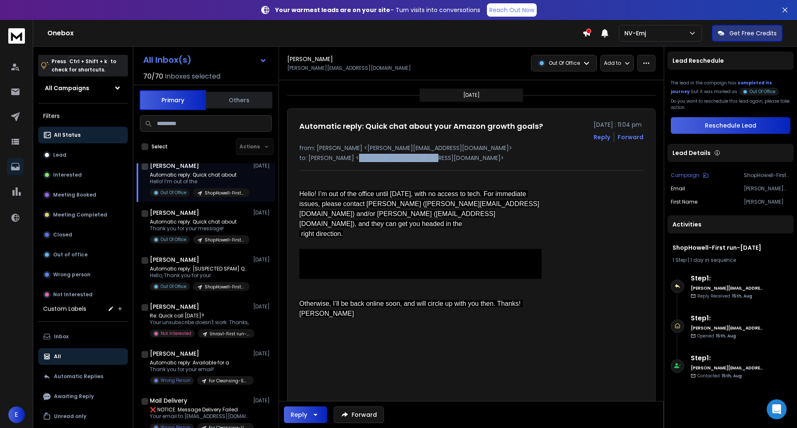
drag, startPoint x: 357, startPoint y: 158, endPoint x: 423, endPoint y: 158, distance: 65.6
click at [423, 158] on p "to: [PERSON_NAME] <[PERSON_NAME][EMAIL_ADDRESS][DOMAIN_NAME]>" at bounding box center [471, 158] width 344 height 8
copy p "[PERSON_NAME][EMAIL_ADDRESS][DOMAIN_NAME]"
click at [356, 147] on p "from: [PERSON_NAME] <[PERSON_NAME][EMAIL_ADDRESS][DOMAIN_NAME]>" at bounding box center [471, 148] width 344 height 8
drag, startPoint x: 356, startPoint y: 147, endPoint x: 409, endPoint y: 148, distance: 53.2
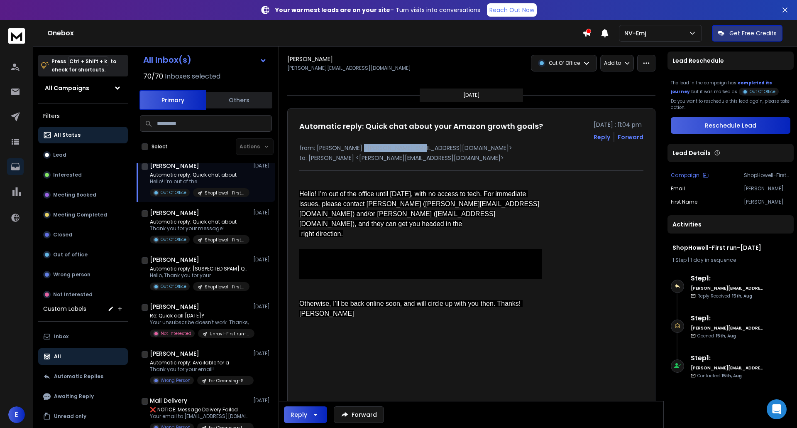
click at [409, 148] on p "from: [PERSON_NAME] <[PERSON_NAME][EMAIL_ADDRESS][DOMAIN_NAME]>" at bounding box center [471, 148] width 344 height 8
copy p "[PERSON_NAME][EMAIL_ADDRESS][DOMAIN_NAME]"
click at [472, 150] on p "from: [PERSON_NAME] <[PERSON_NAME][EMAIL_ADDRESS][DOMAIN_NAME]>" at bounding box center [471, 148] width 344 height 8
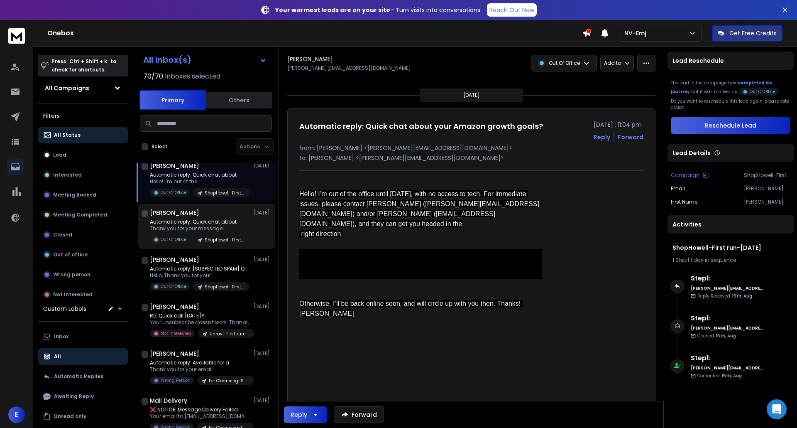
click at [188, 228] on p "Thank you for your message!" at bounding box center [200, 228] width 100 height 7
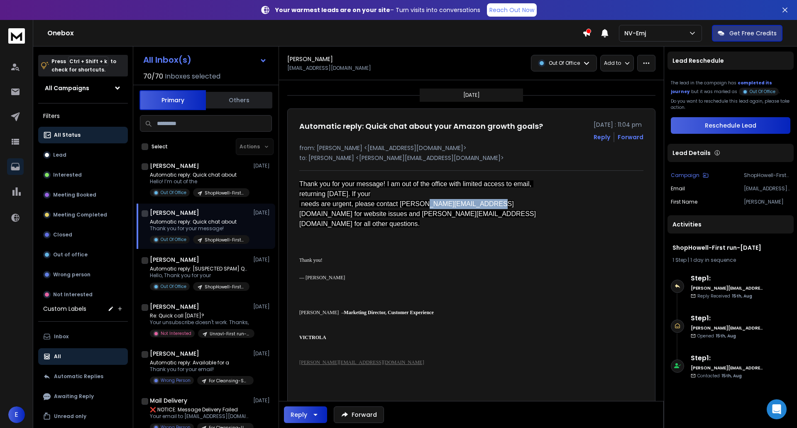
drag, startPoint x: 400, startPoint y: 202, endPoint x: 458, endPoint y: 204, distance: 58.2
click at [458, 204] on span "Thank you for your message! I am out of the office with limited access to email…" at bounding box center [417, 203] width 237 height 47
copy span "[PERSON_NAME][EMAIL_ADDRESS][DOMAIN_NAME]"
click at [375, 228] on div "Thank you for your message! I am out of the office with limited access to email…" at bounding box center [423, 363] width 249 height 368
drag, startPoint x: 359, startPoint y: 215, endPoint x: 301, endPoint y: 214, distance: 57.7
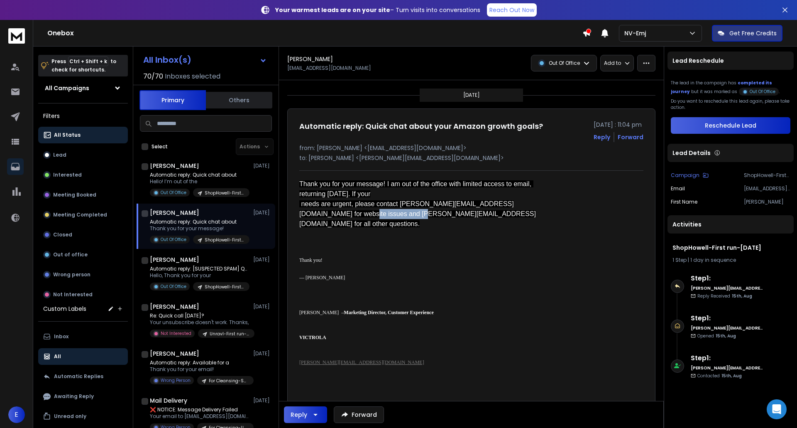
click at [301, 214] on span "Thank you for your message! I am out of the office with limited access to email…" at bounding box center [417, 203] width 237 height 47
copy span "[PERSON_NAME][EMAIL_ADDRESS][DOMAIN_NAME]"
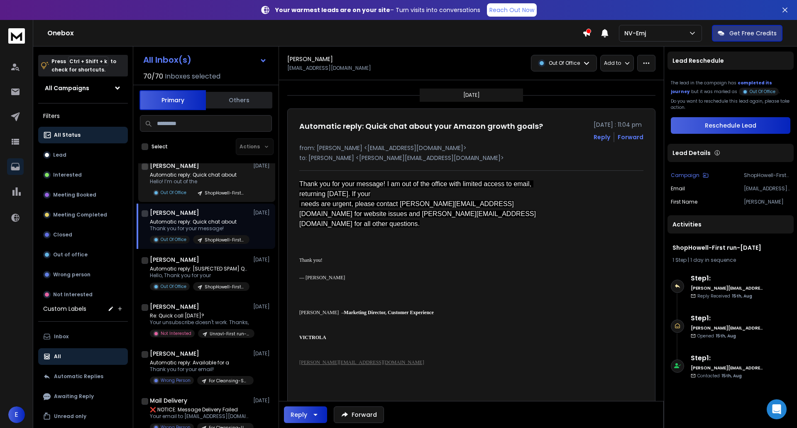
click at [185, 174] on p "Automatic reply: Quick chat about" at bounding box center [200, 175] width 100 height 7
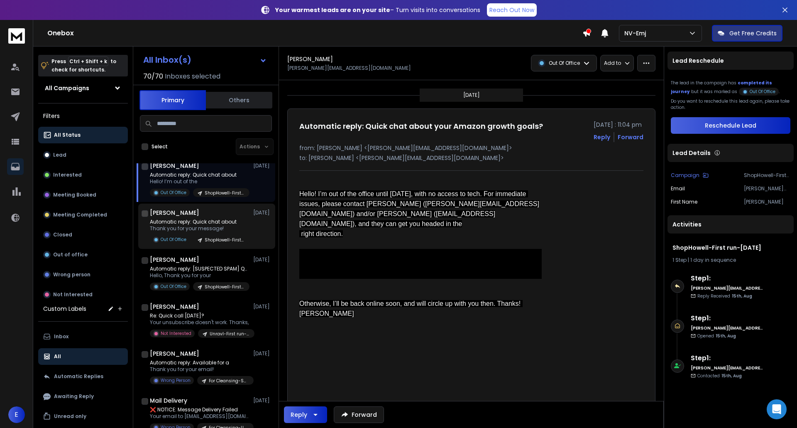
click at [198, 222] on p "Automatic reply: Quick chat about" at bounding box center [200, 221] width 100 height 7
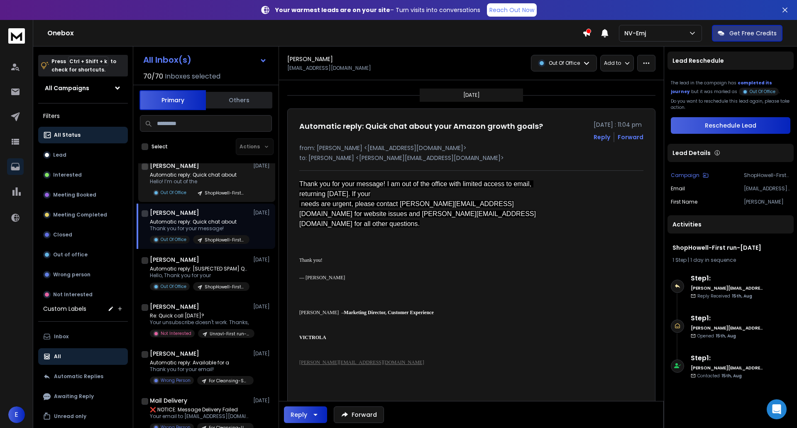
click at [201, 169] on div "[PERSON_NAME] [DATE]" at bounding box center [211, 166] width 122 height 8
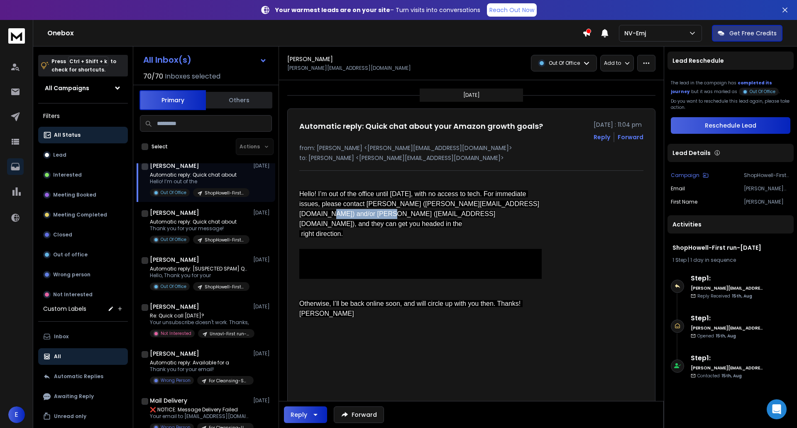
drag, startPoint x: 360, startPoint y: 215, endPoint x: 303, endPoint y: 213, distance: 57.8
click at [303, 213] on span "Hello! I’m out of the office until [DATE], with no access to tech. For immediat…" at bounding box center [419, 213] width 240 height 47
copy span "[EMAIL_ADDRESS][DOMAIN_NAME]"
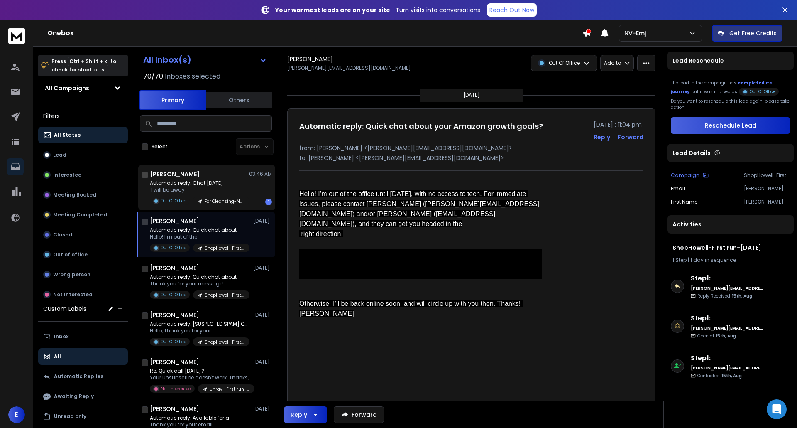
click at [178, 174] on div "[PERSON_NAME] 03:46 AM" at bounding box center [211, 174] width 122 height 8
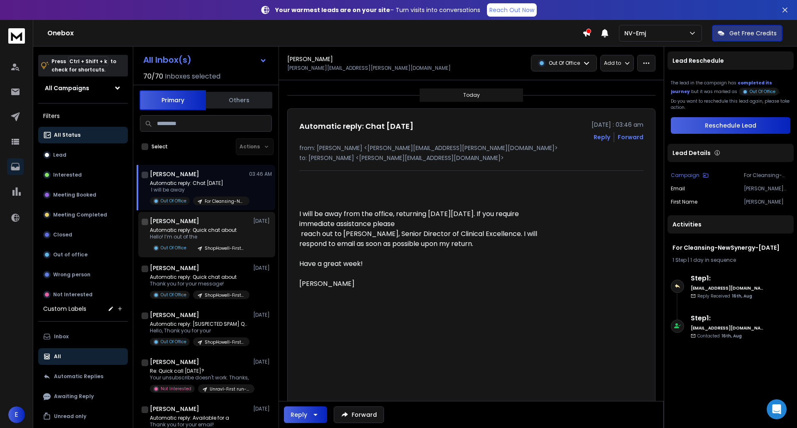
click at [193, 225] on div "[PERSON_NAME] [DATE] Automatic reply: Quick chat about Hello! I’m out of the Ou…" at bounding box center [211, 234] width 122 height 35
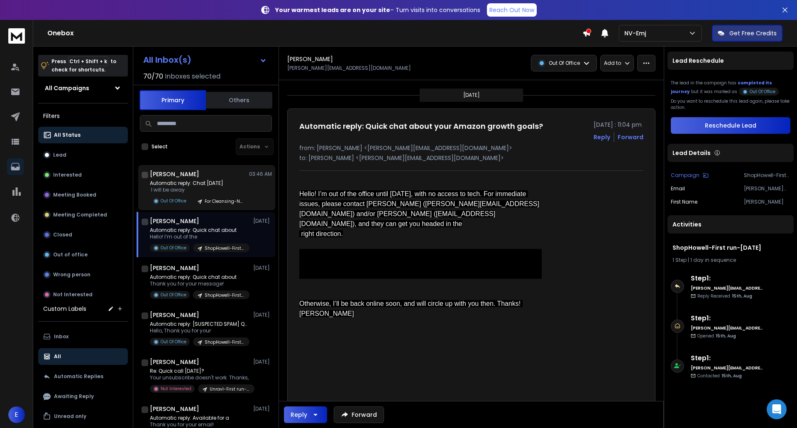
click at [200, 174] on div "[PERSON_NAME] 03:46 AM" at bounding box center [211, 174] width 122 height 8
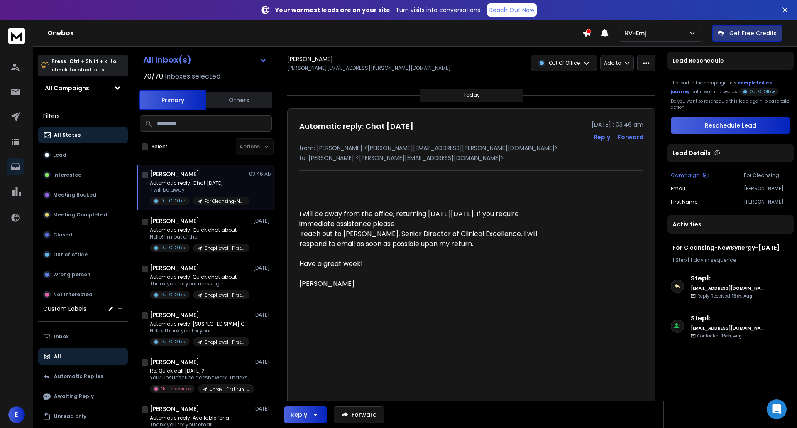
drag, startPoint x: 482, startPoint y: 246, endPoint x: 298, endPoint y: 213, distance: 186.9
click at [298, 213] on div "Automatic reply: Chat [DATE][DATE] : 03:46 am Reply Forward from: [PERSON_NAME]…" at bounding box center [471, 312] width 368 height 408
drag, startPoint x: 368, startPoint y: 149, endPoint x: 458, endPoint y: 150, distance: 91.0
click at [458, 150] on p "from: [PERSON_NAME] <[PERSON_NAME][EMAIL_ADDRESS][PERSON_NAME][DOMAIN_NAME]>" at bounding box center [471, 148] width 344 height 8
click at [368, 148] on p "from: [PERSON_NAME] <[PERSON_NAME][EMAIL_ADDRESS][PERSON_NAME][DOMAIN_NAME]>" at bounding box center [471, 148] width 344 height 8
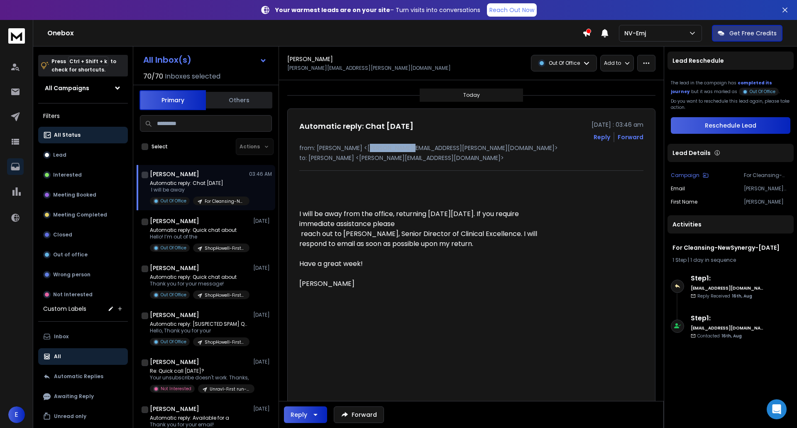
drag, startPoint x: 368, startPoint y: 148, endPoint x: 399, endPoint y: 148, distance: 31.6
click at [399, 148] on p "from: [PERSON_NAME] <[PERSON_NAME][EMAIL_ADDRESS][PERSON_NAME][DOMAIN_NAME]>" at bounding box center [471, 148] width 344 height 8
click at [229, 182] on p "Automatic reply: Chat [DATE]" at bounding box center [200, 183] width 100 height 7
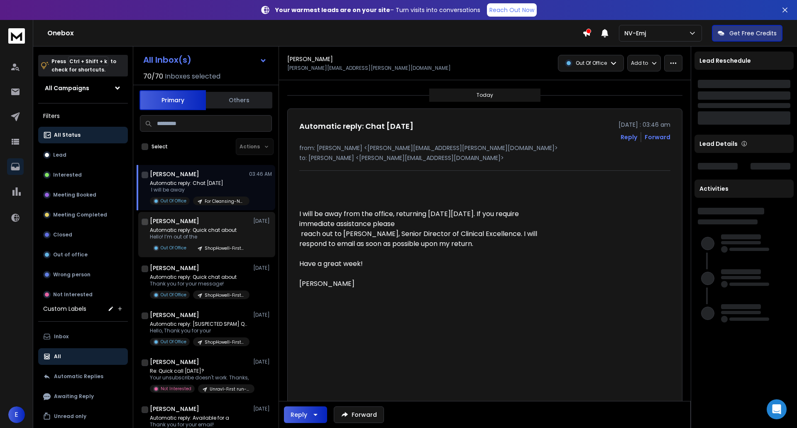
click at [211, 228] on p "Automatic reply: Quick chat about" at bounding box center [200, 230] width 100 height 7
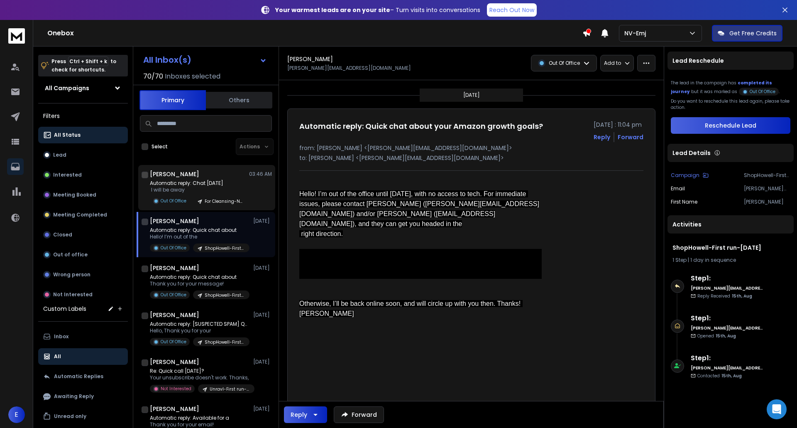
click at [216, 183] on p "Automatic reply: Chat [DATE]" at bounding box center [200, 183] width 100 height 7
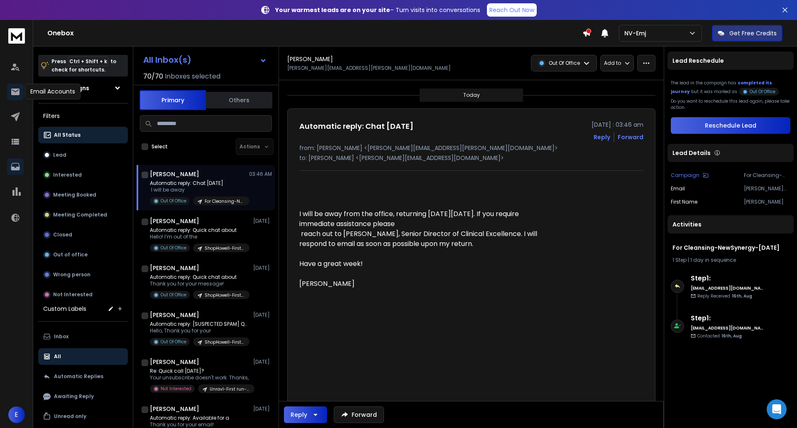
click at [17, 91] on icon at bounding box center [15, 91] width 8 height 7
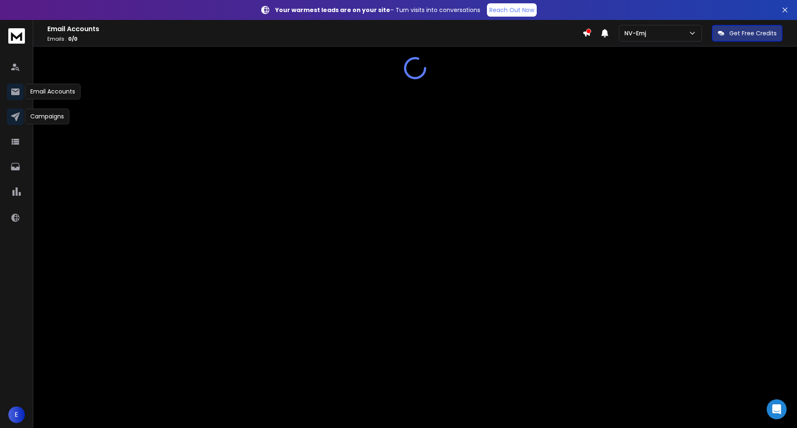
click at [14, 113] on icon at bounding box center [15, 117] width 10 height 10
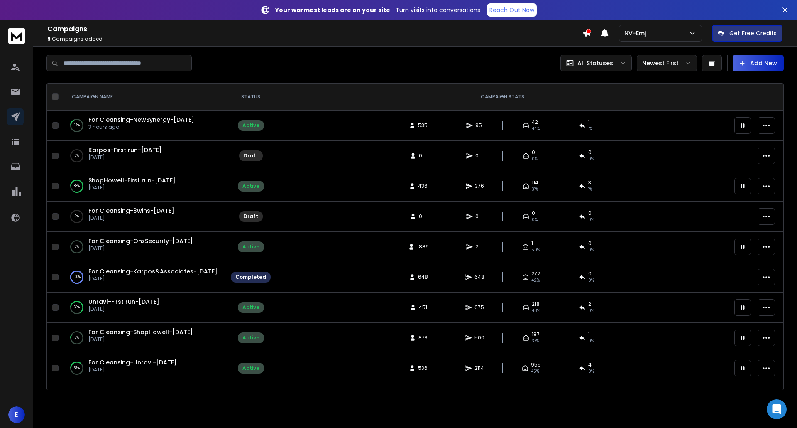
click at [146, 122] on span "For Cleansing-NewSynergy-[DATE]" at bounding box center [141, 119] width 106 height 8
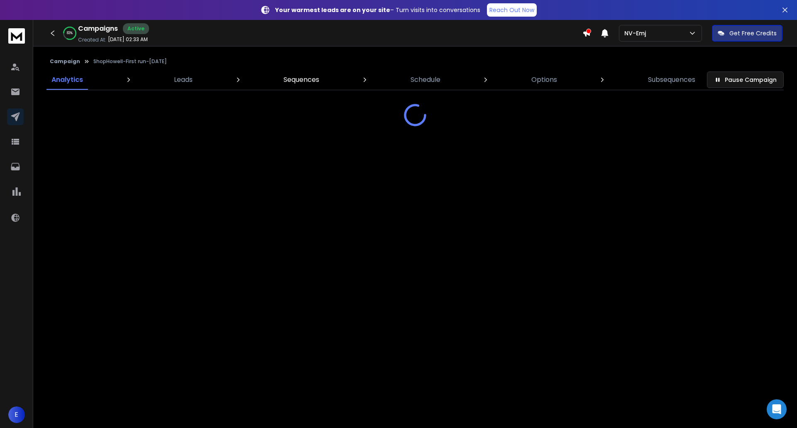
click at [294, 77] on p "Sequences" at bounding box center [302, 80] width 36 height 10
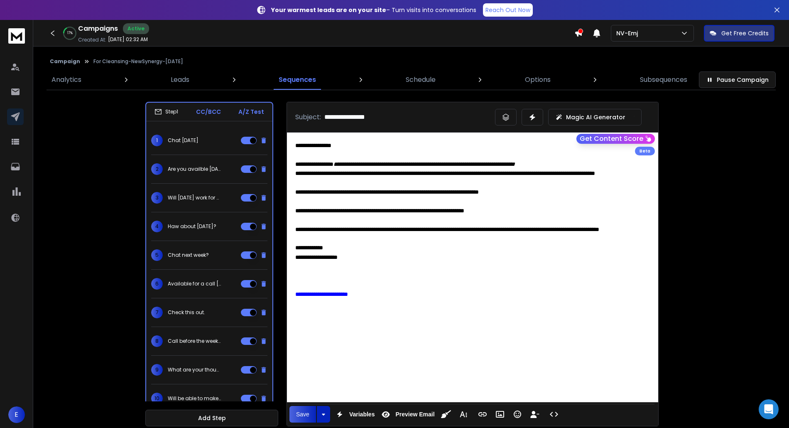
click at [204, 173] on div "2 Are you availble [DATE]" at bounding box center [186, 169] width 70 height 12
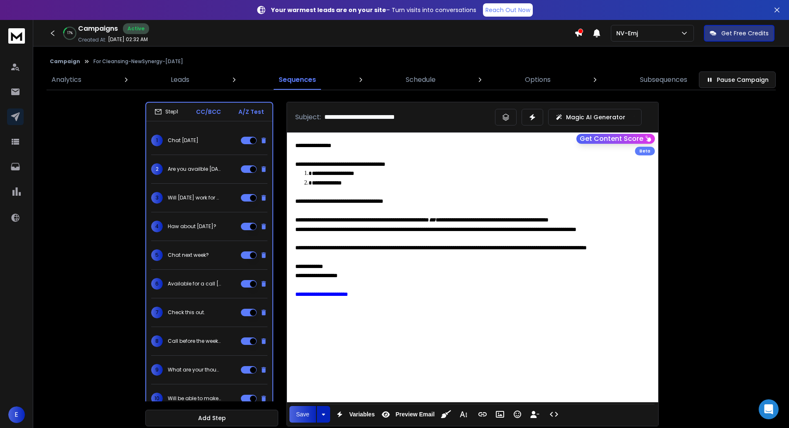
click at [195, 145] on div "1 Chat [DATE]" at bounding box center [174, 141] width 47 height 12
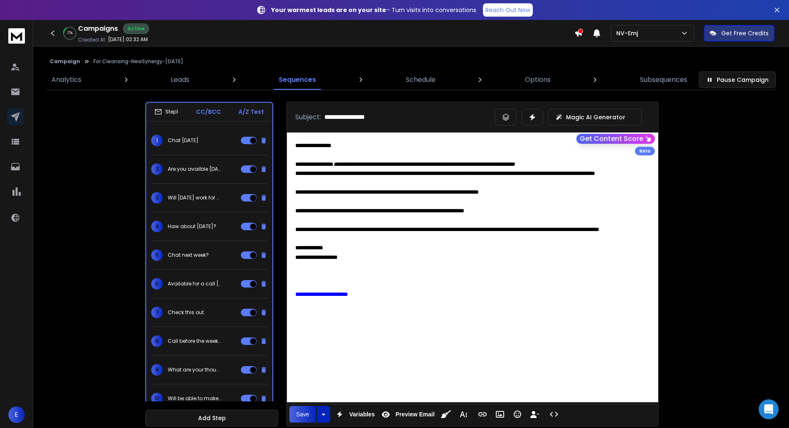
click at [195, 170] on p "Are you availble [DATE]" at bounding box center [194, 169] width 53 height 7
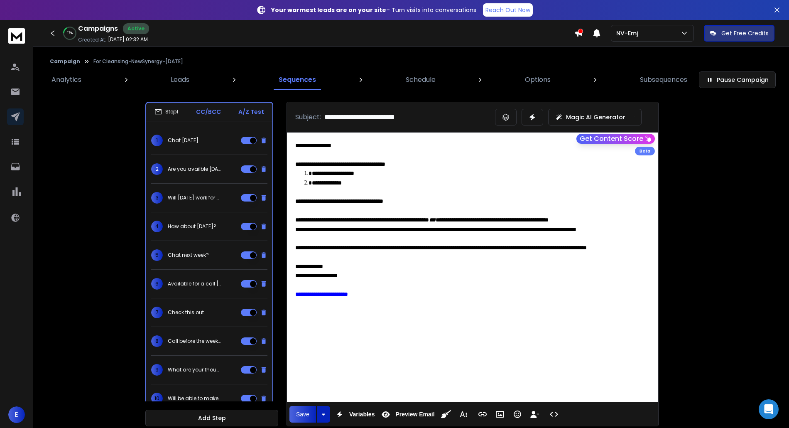
click at [195, 196] on p "Will [DATE] work for you?" at bounding box center [194, 197] width 53 height 7
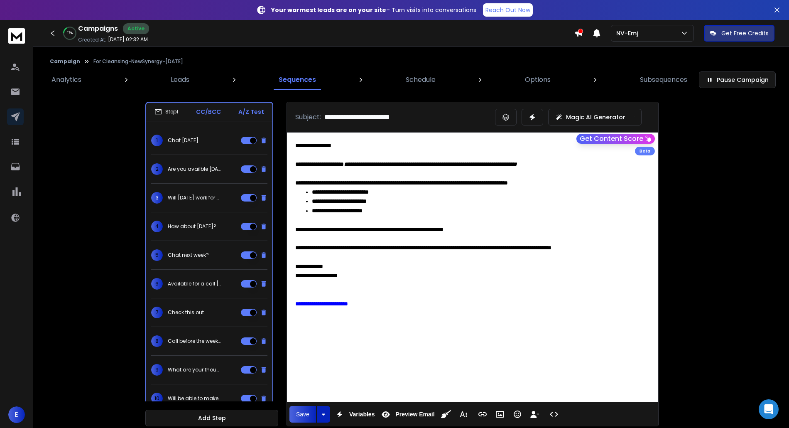
click at [194, 225] on p "Haw about [DATE]?" at bounding box center [192, 226] width 49 height 7
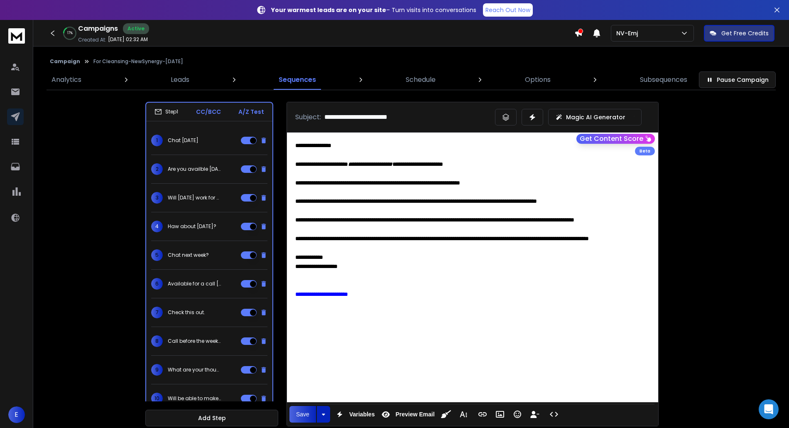
click at [200, 248] on div "5 Chat next week?" at bounding box center [209, 255] width 116 height 29
type input "**********"
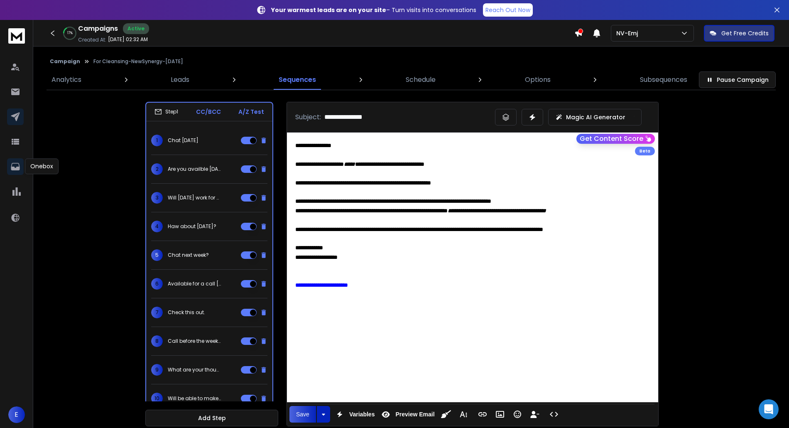
click at [13, 166] on icon at bounding box center [15, 167] width 10 height 10
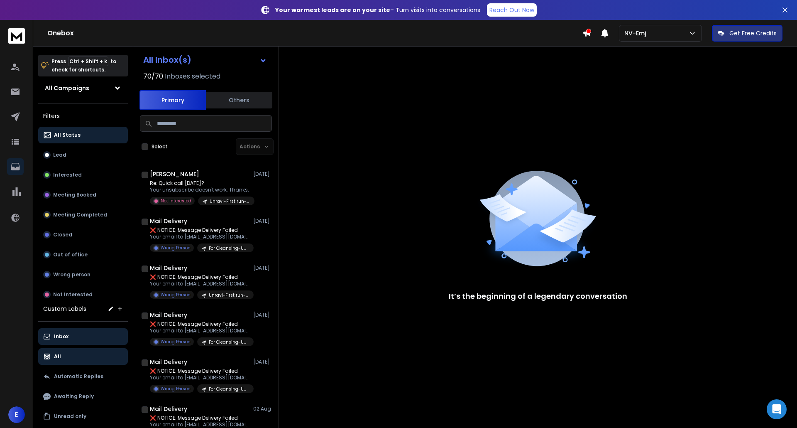
click at [74, 352] on button "All" at bounding box center [83, 356] width 90 height 17
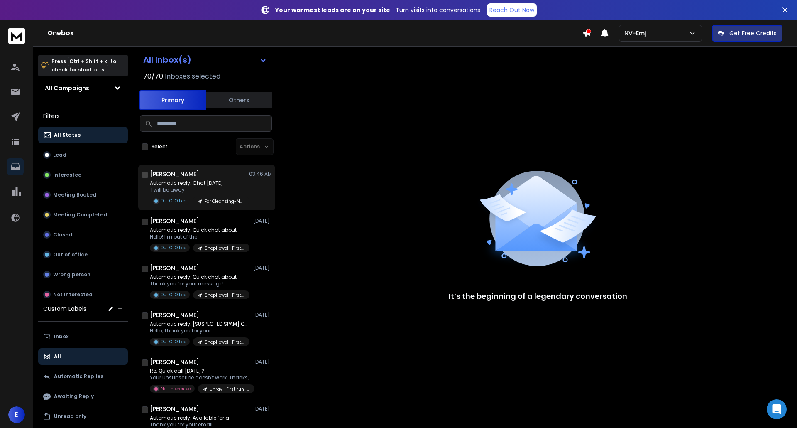
click at [187, 175] on div "[PERSON_NAME] 03:46 AM" at bounding box center [211, 174] width 122 height 8
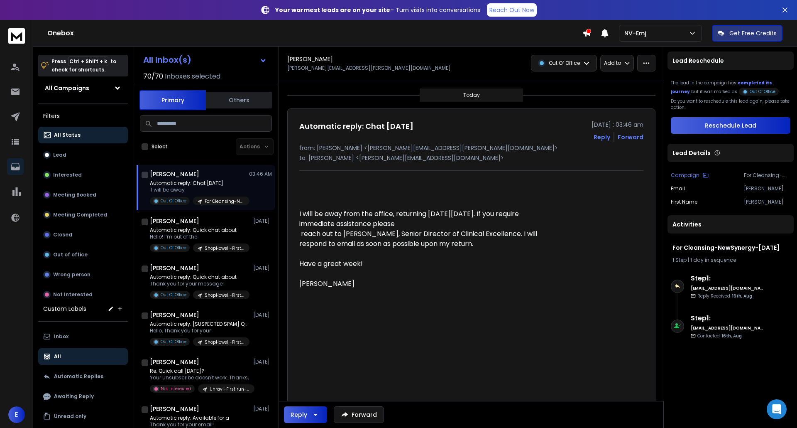
click at [241, 200] on p "For Cleansing-NewSynergy-[DATE]" at bounding box center [225, 201] width 40 height 6
